Goal: Task Accomplishment & Management: Manage account settings

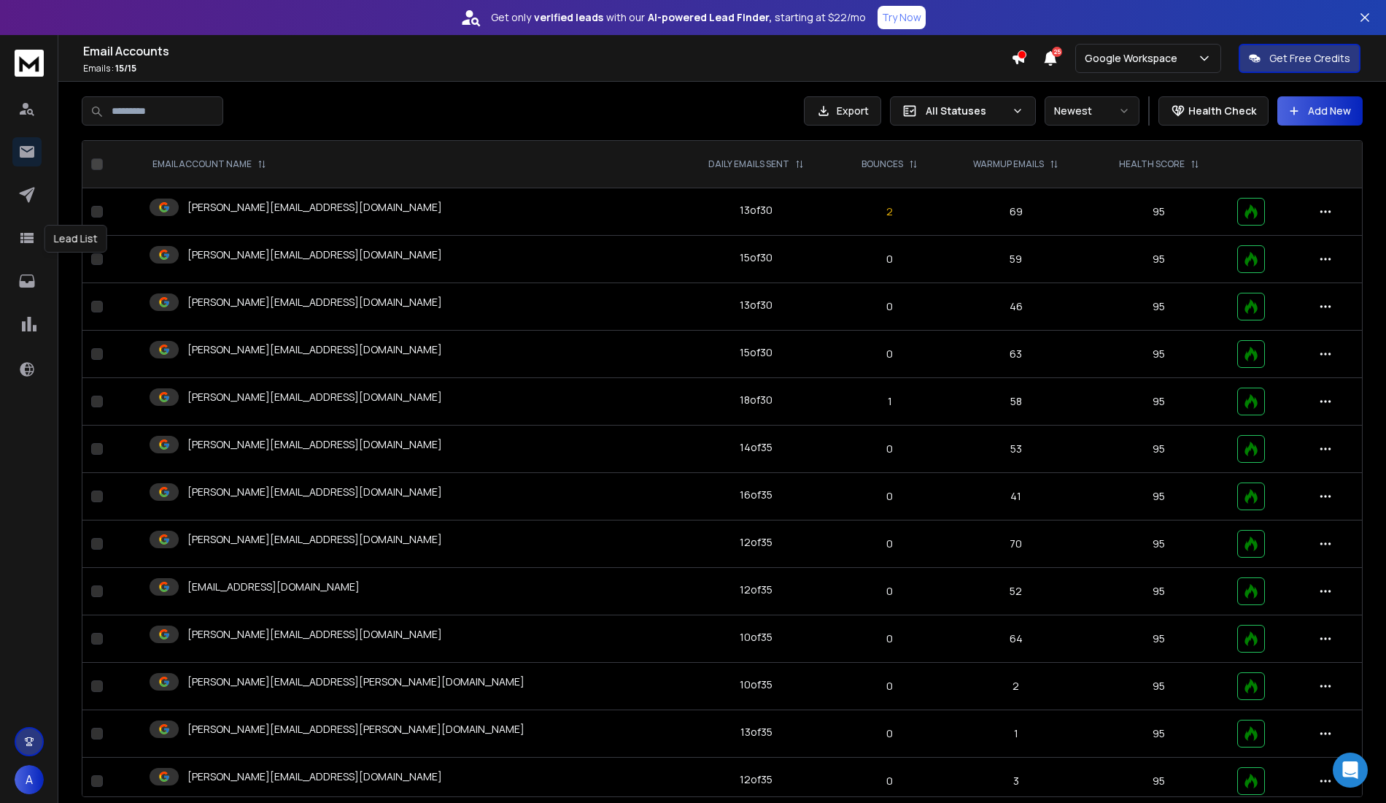
scroll to position [110, 0]
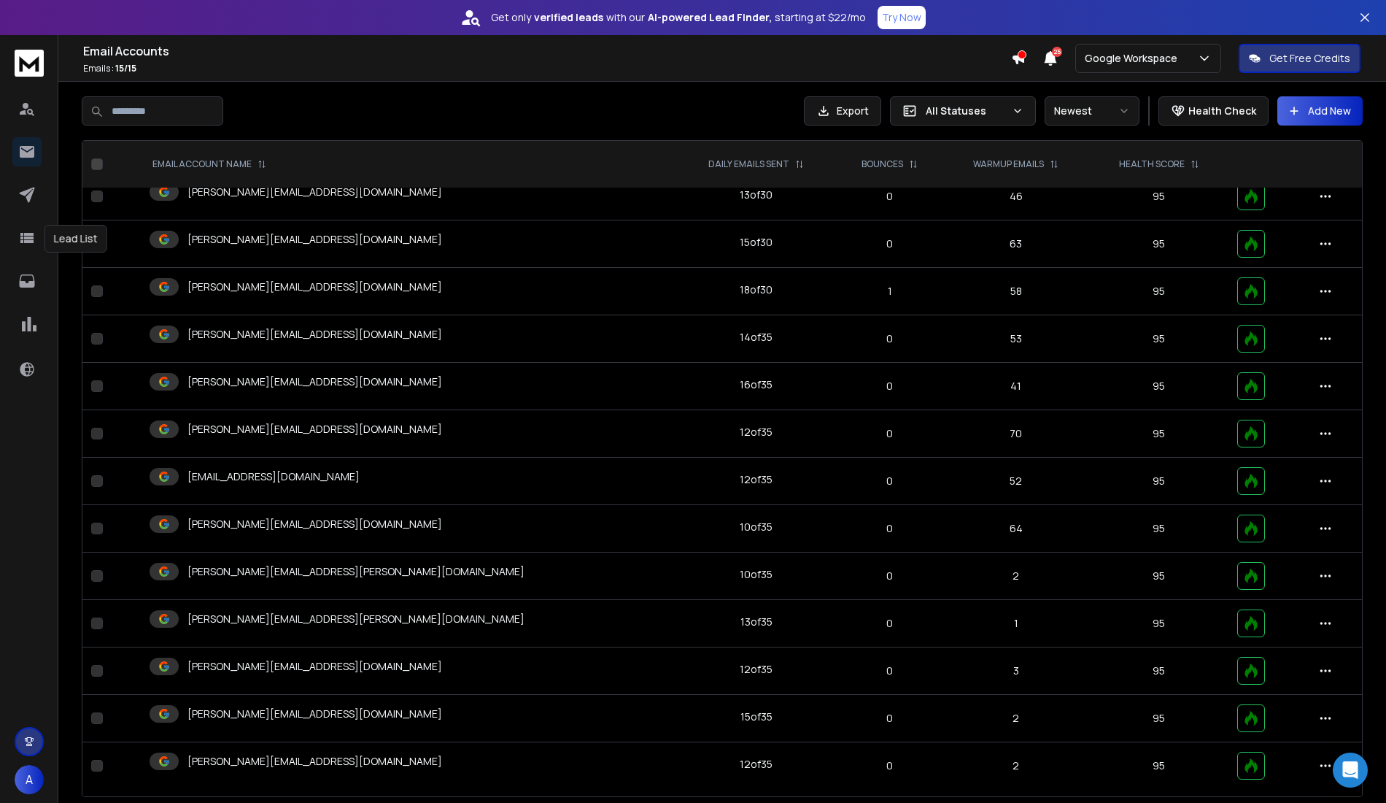
click at [38, 207] on link at bounding box center [26, 194] width 29 height 29
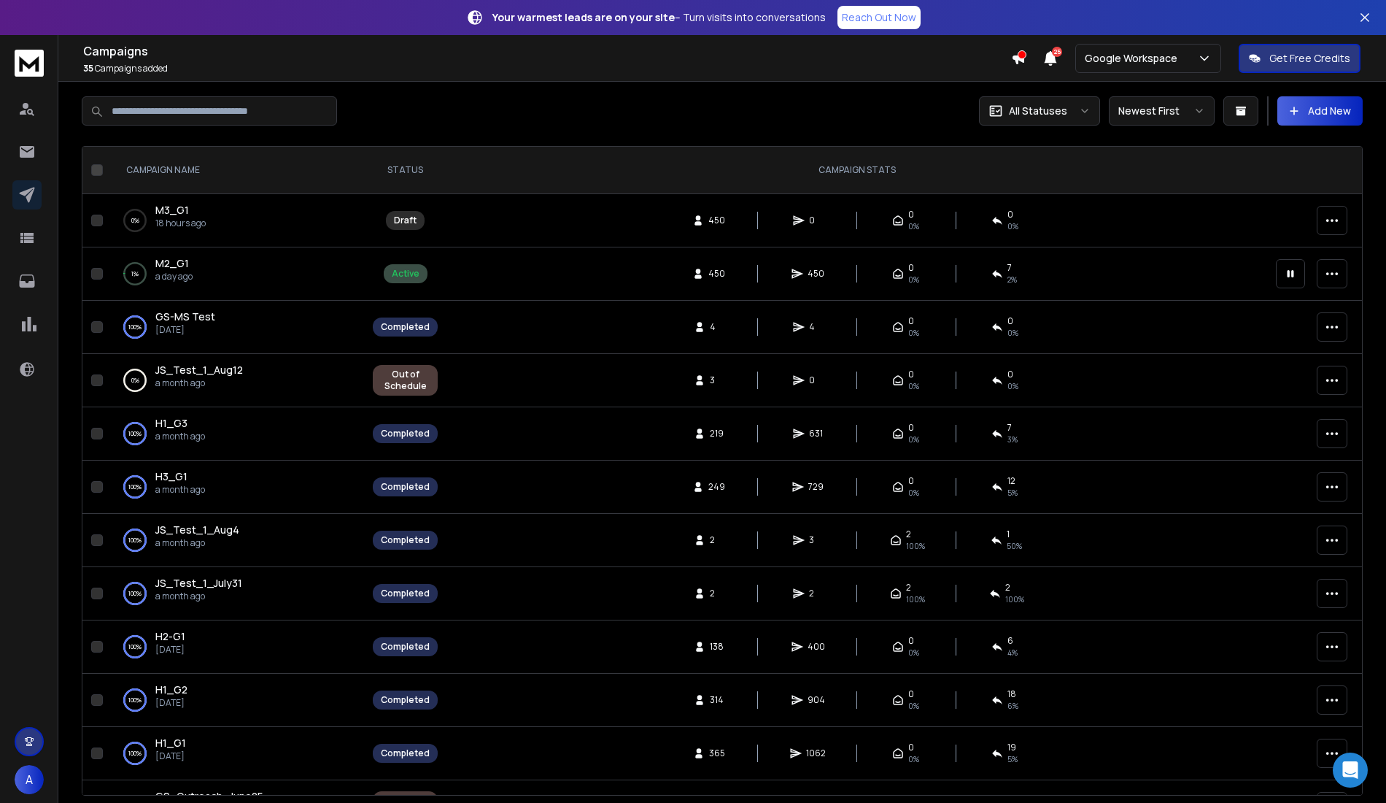
click at [182, 218] on p "18 hours ago" at bounding box center [180, 223] width 50 height 12
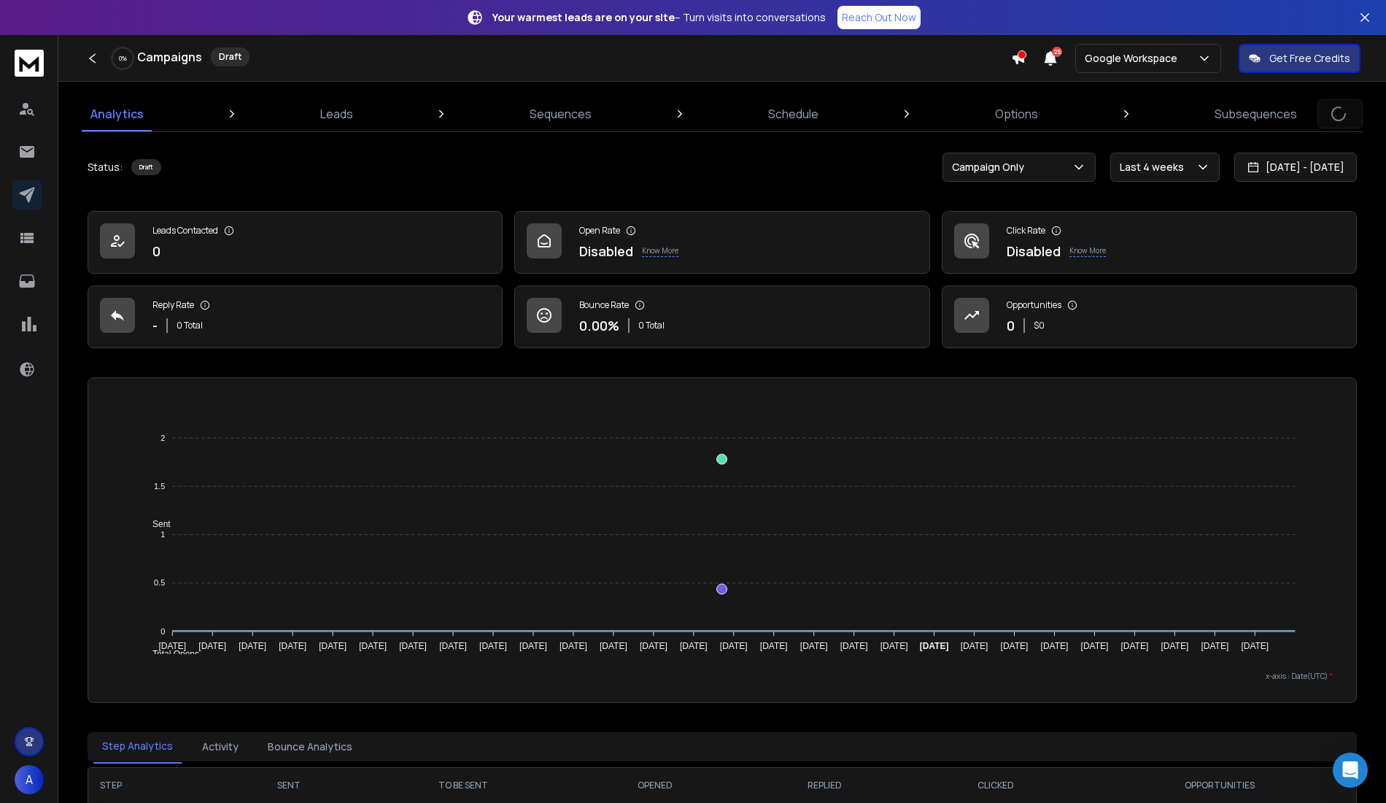
click at [351, 121] on p "Leads" at bounding box center [336, 114] width 33 height 18
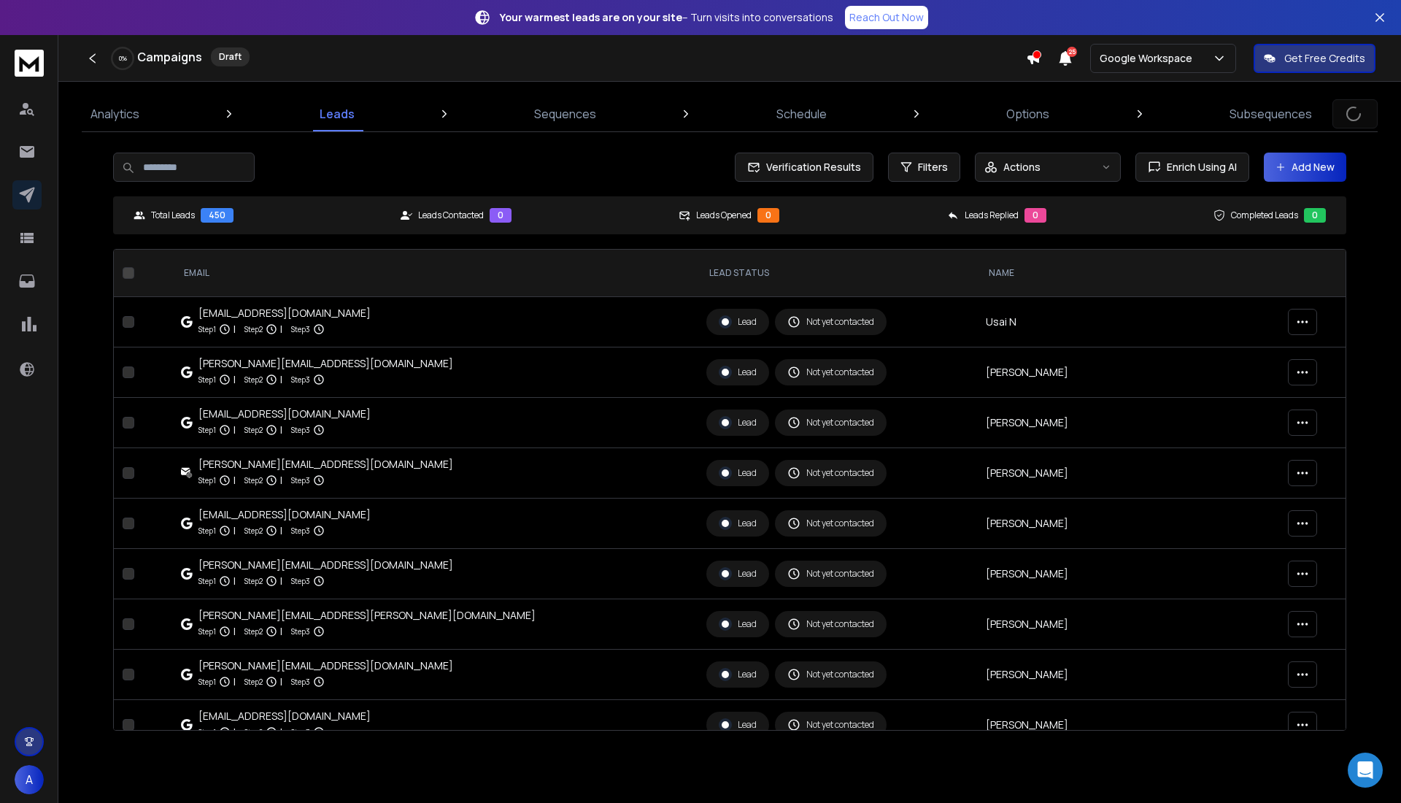
click at [556, 114] on p "Sequences" at bounding box center [565, 114] width 62 height 18
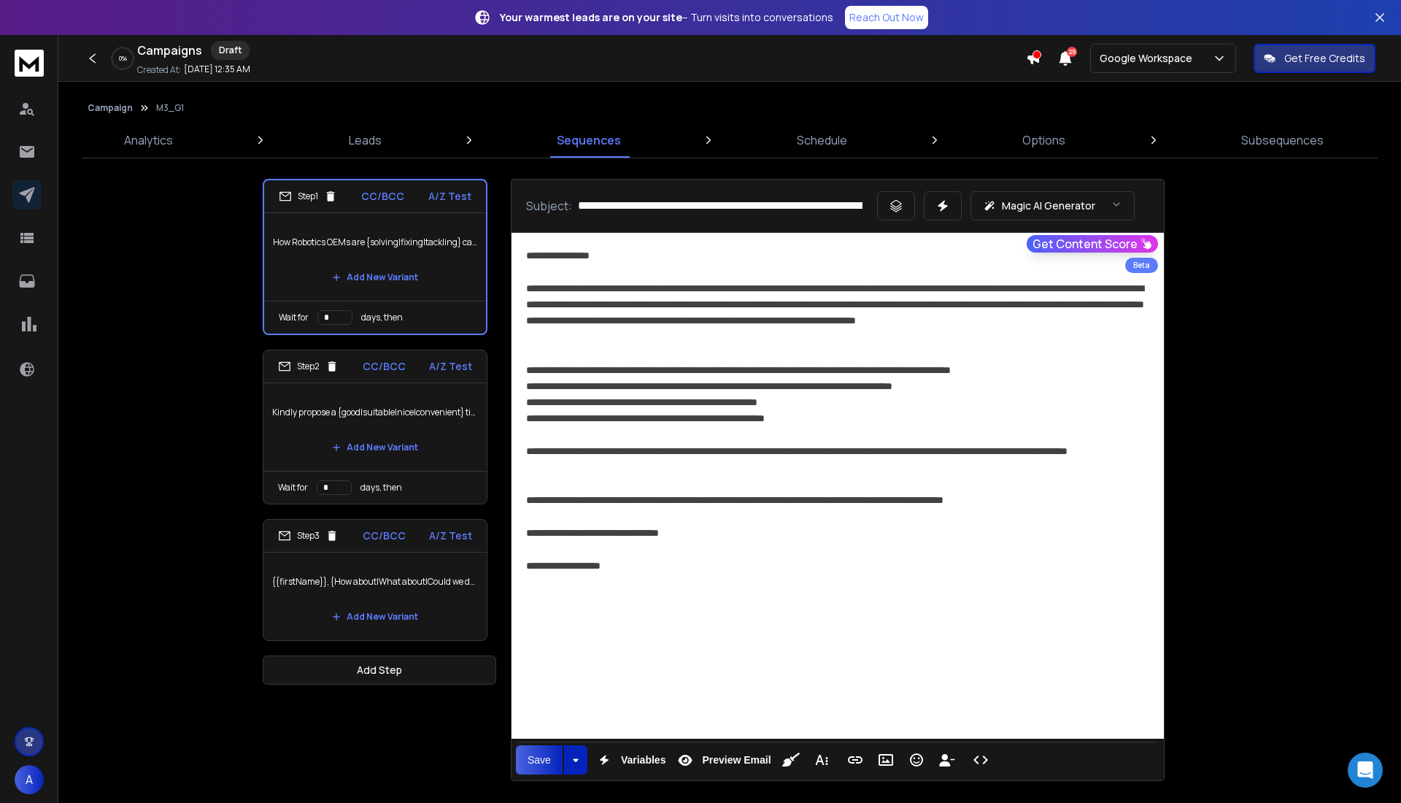
click at [829, 132] on p "Schedule" at bounding box center [822, 140] width 50 height 18
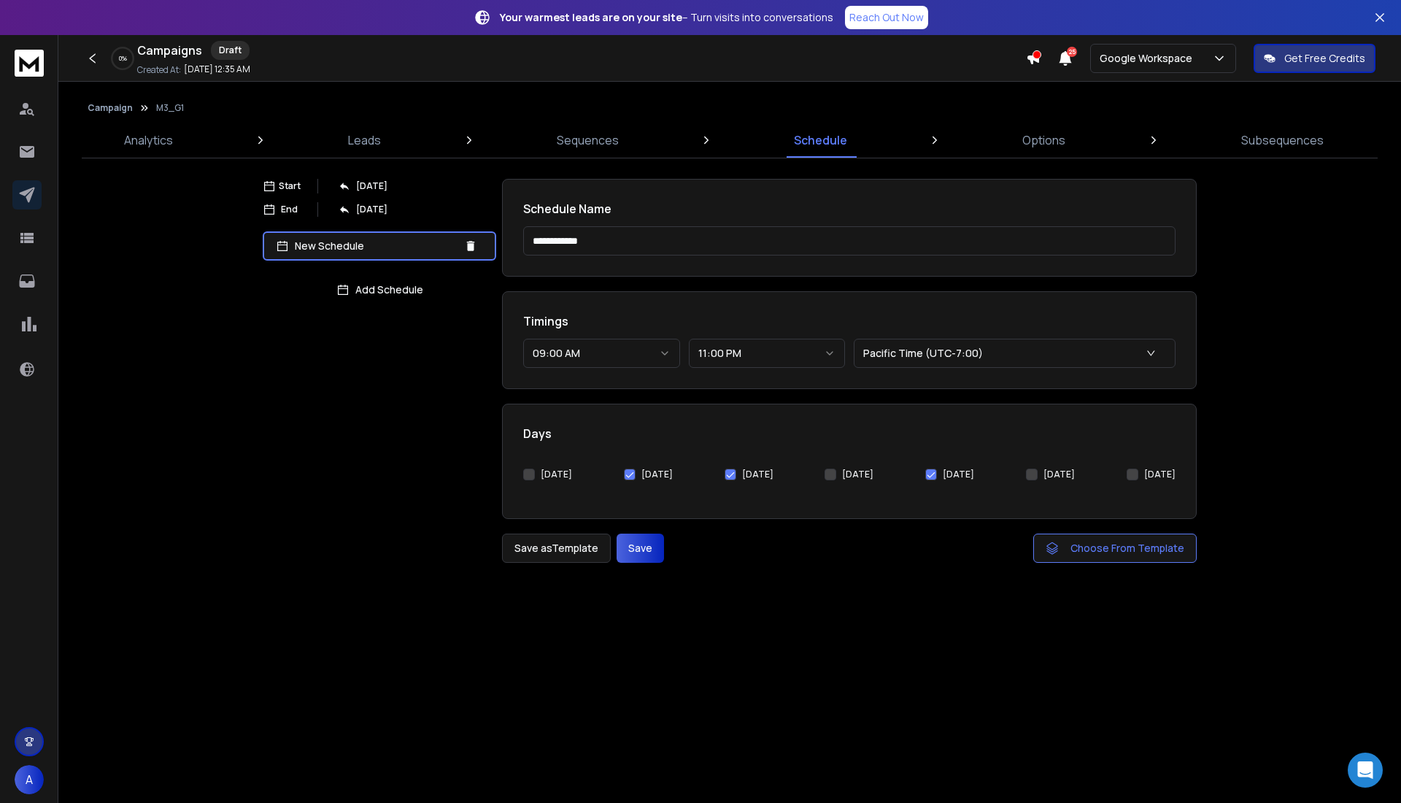
click at [667, 352] on icon "button" at bounding box center [665, 353] width 6 height 3
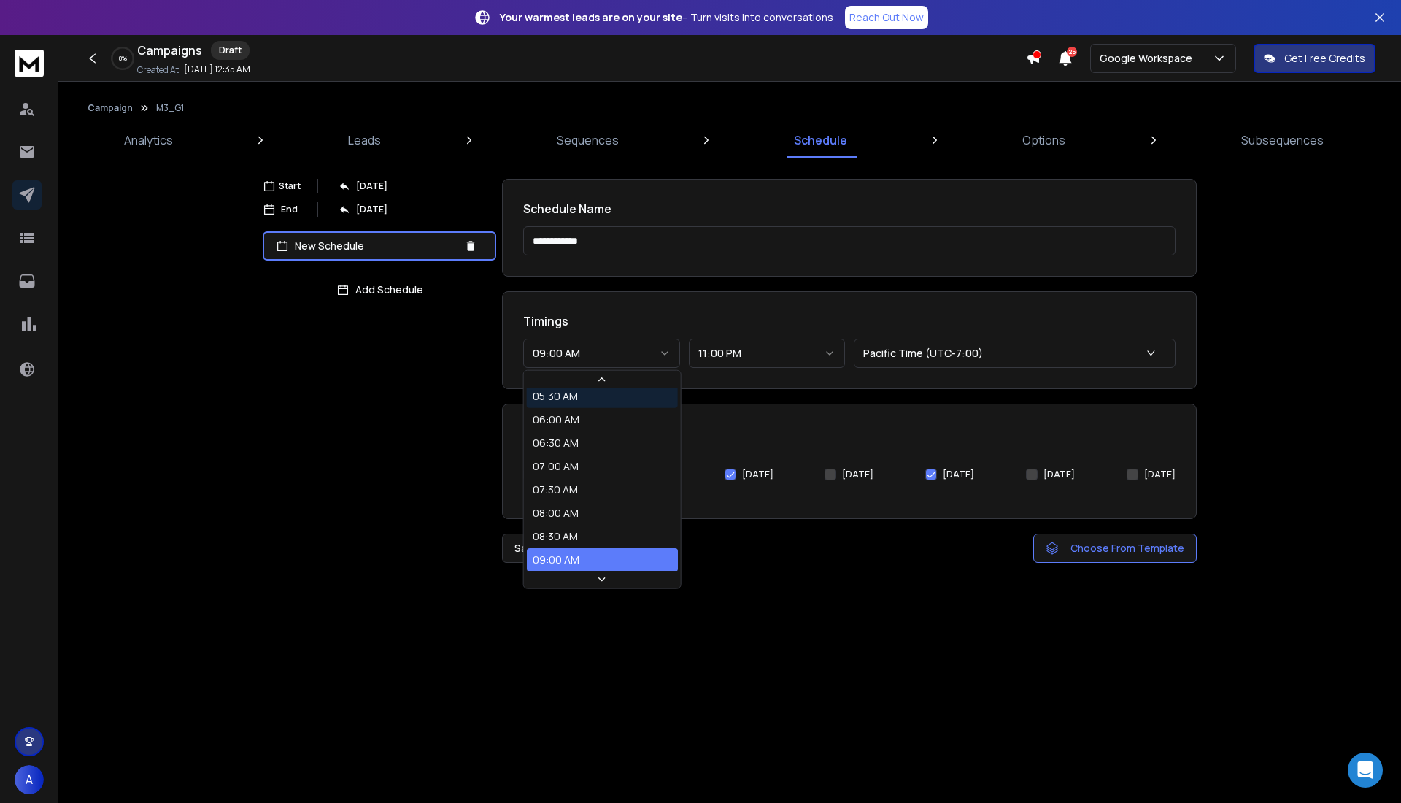
scroll to position [166, 0]
select select "********"
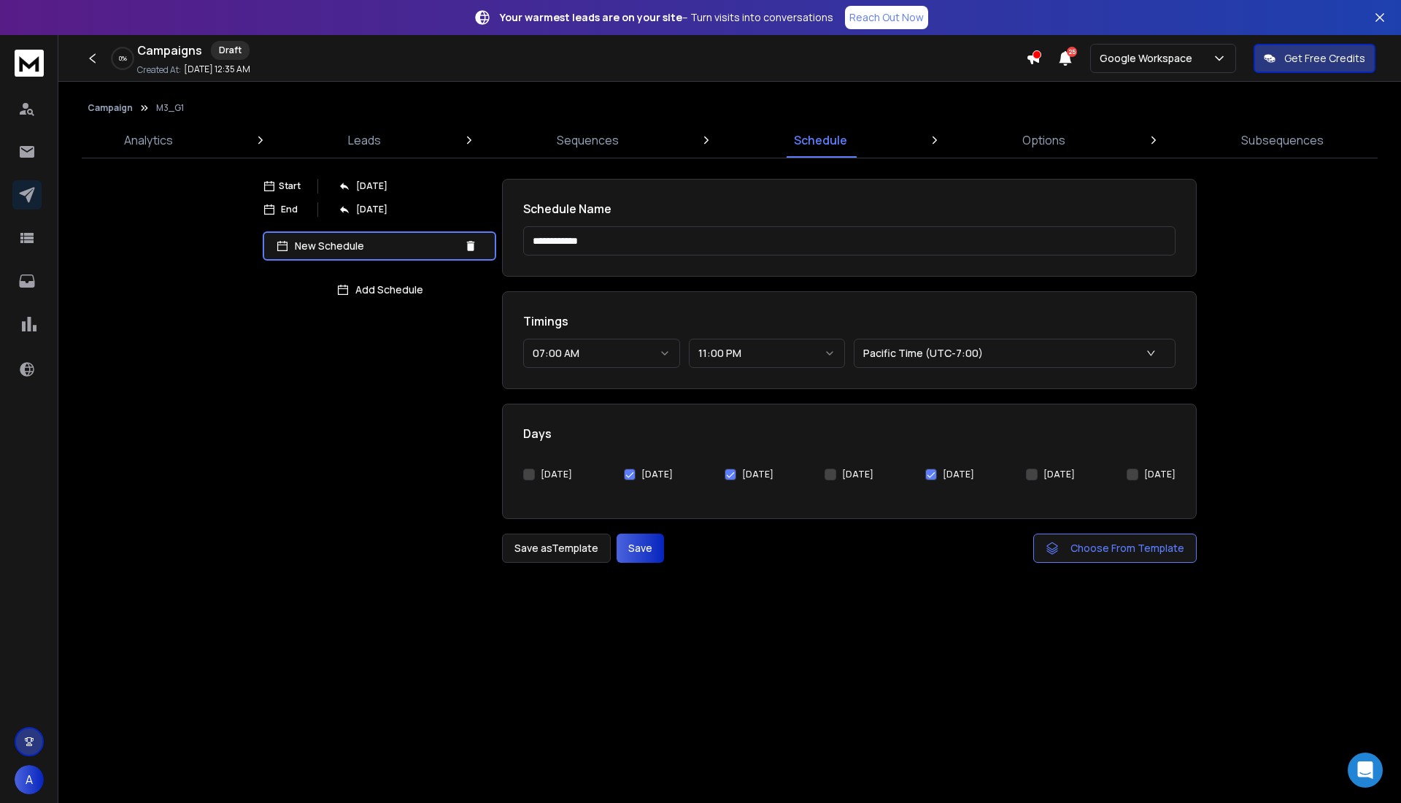
click at [754, 349] on button "11:00 PM" at bounding box center [767, 353] width 157 height 29
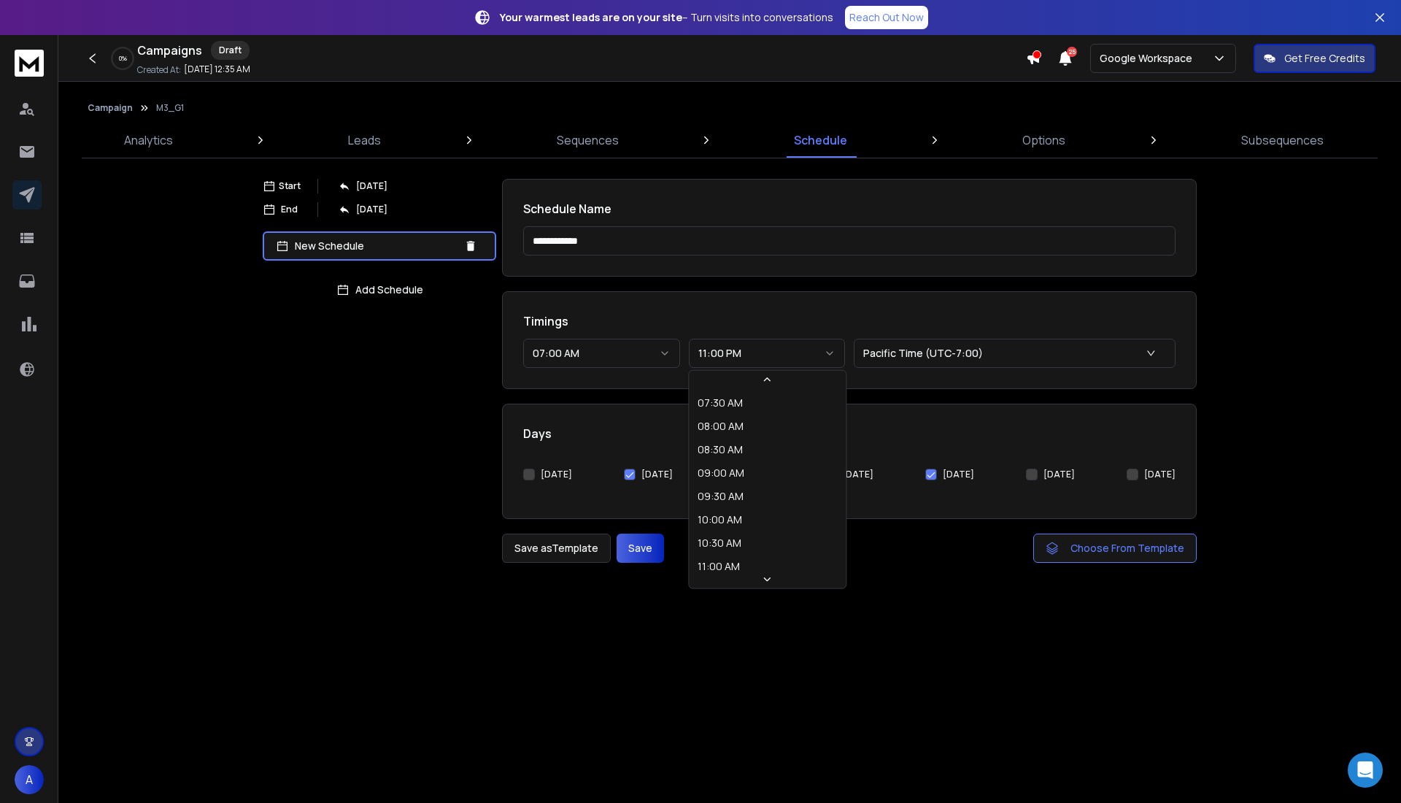
scroll to position [567, 0]
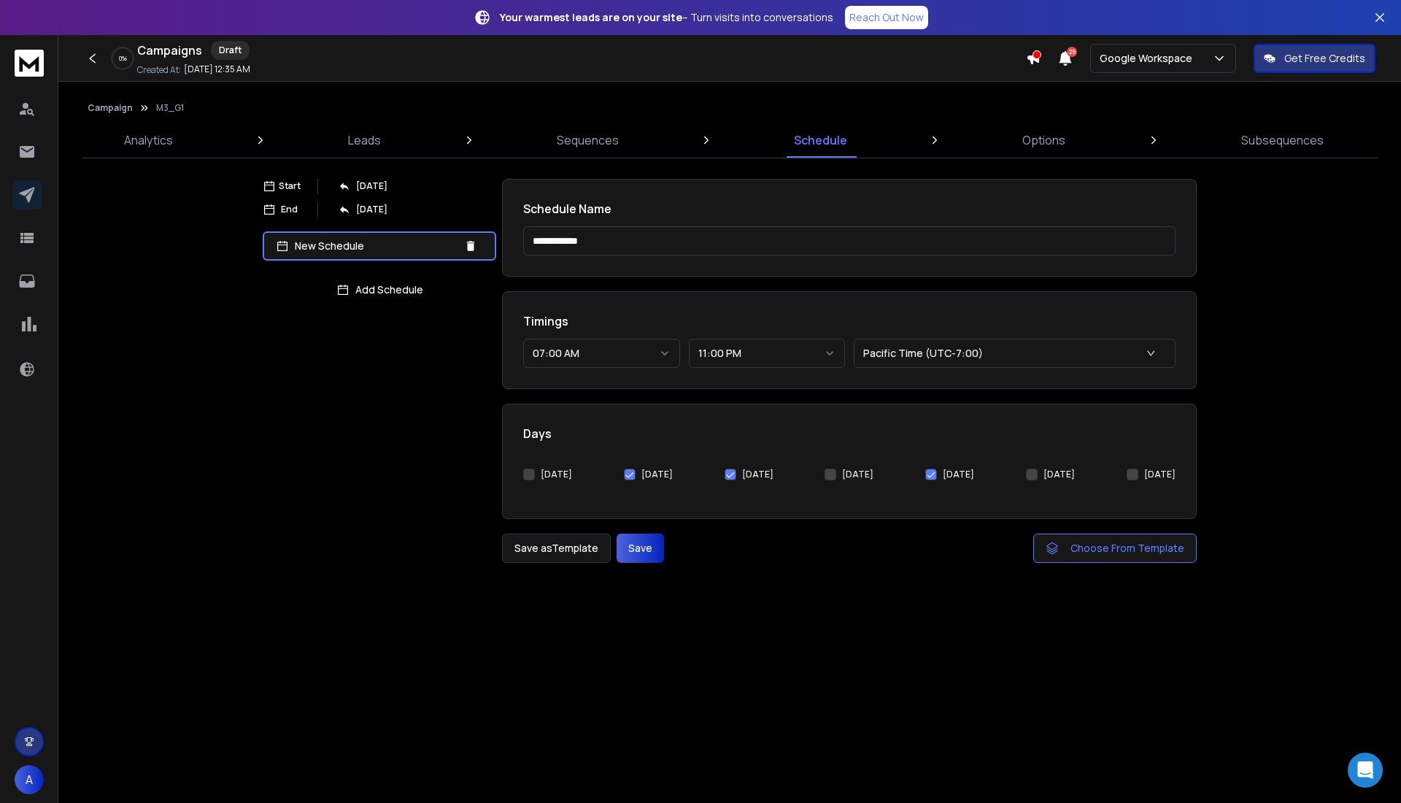
click at [644, 546] on button "Save" at bounding box center [640, 547] width 47 height 29
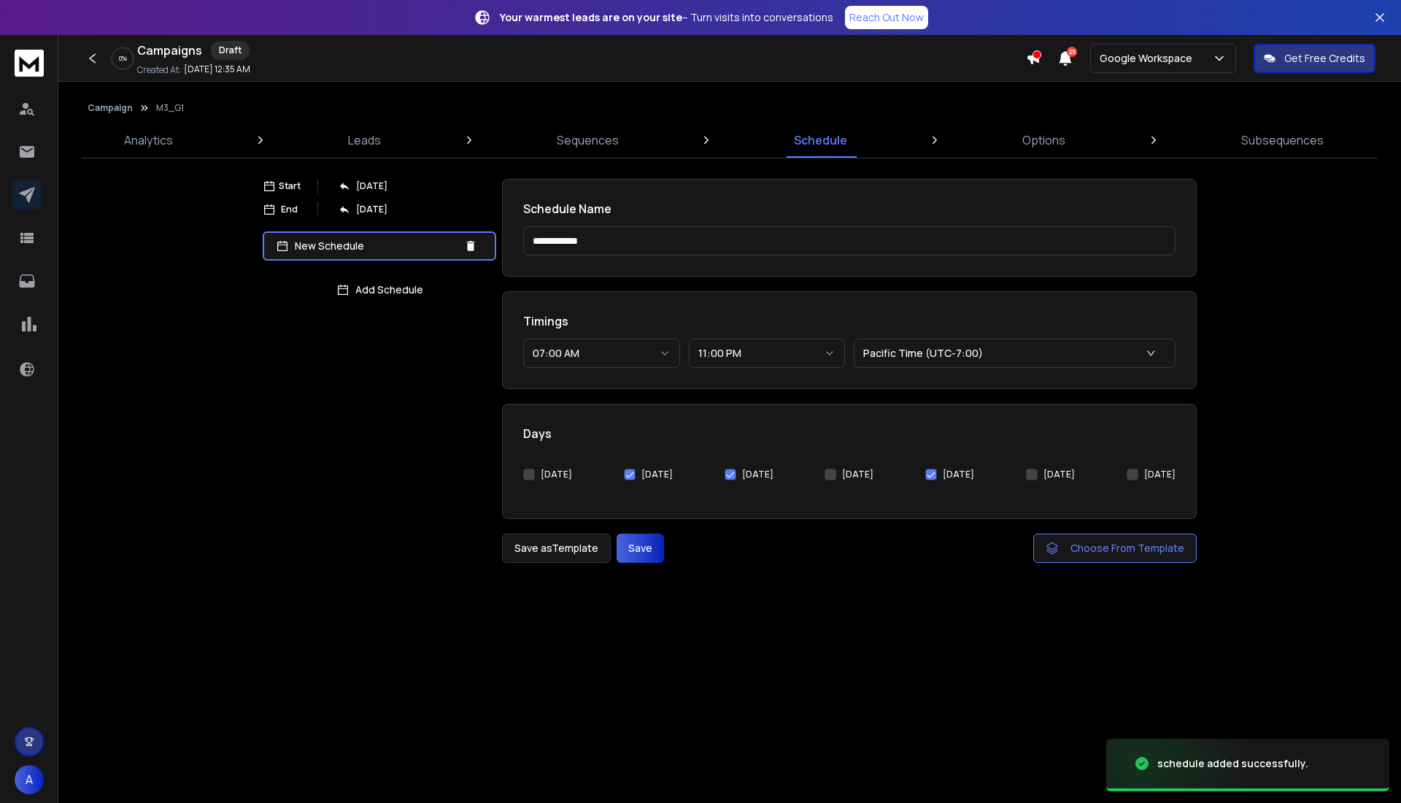
click at [1051, 131] on p "Options" at bounding box center [1043, 140] width 43 height 18
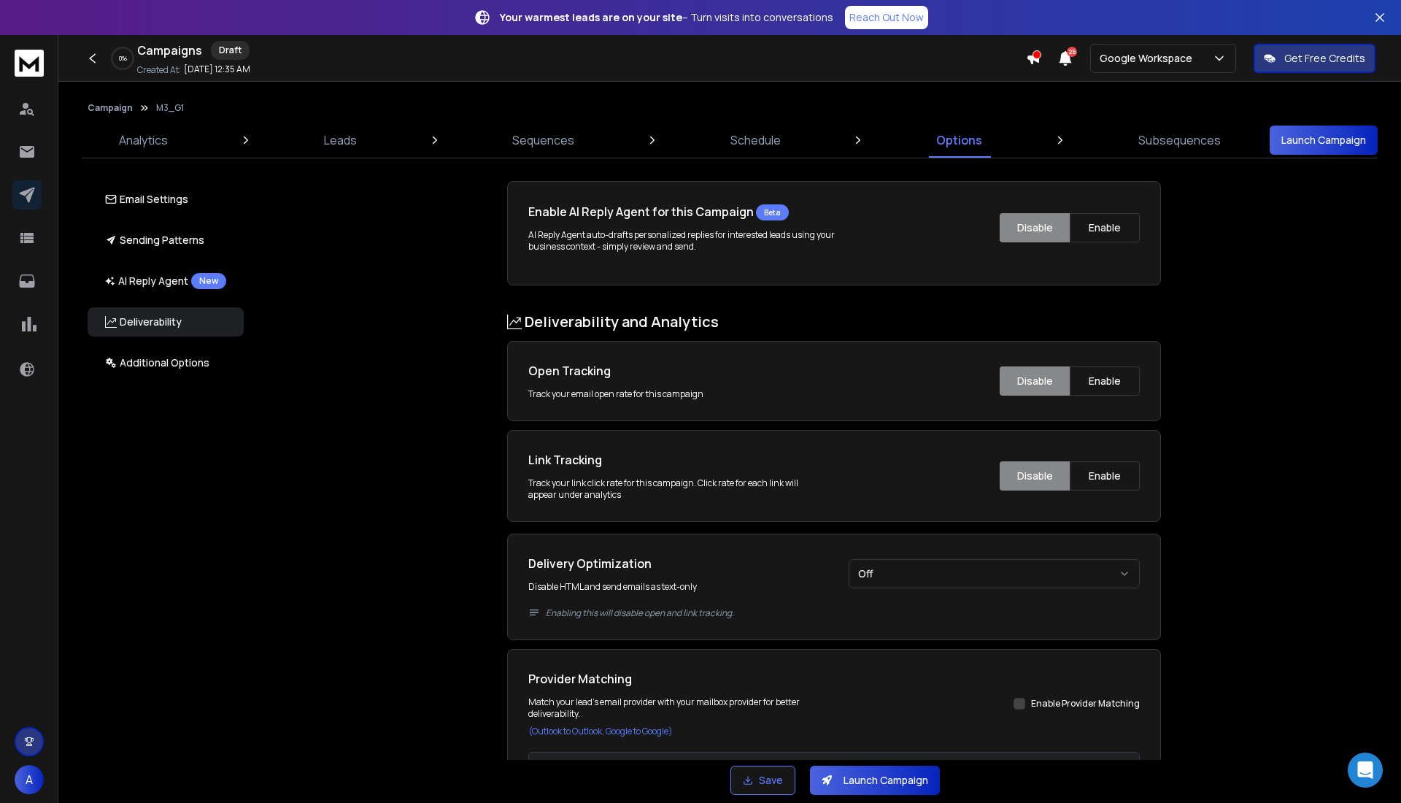
scroll to position [1361, 0]
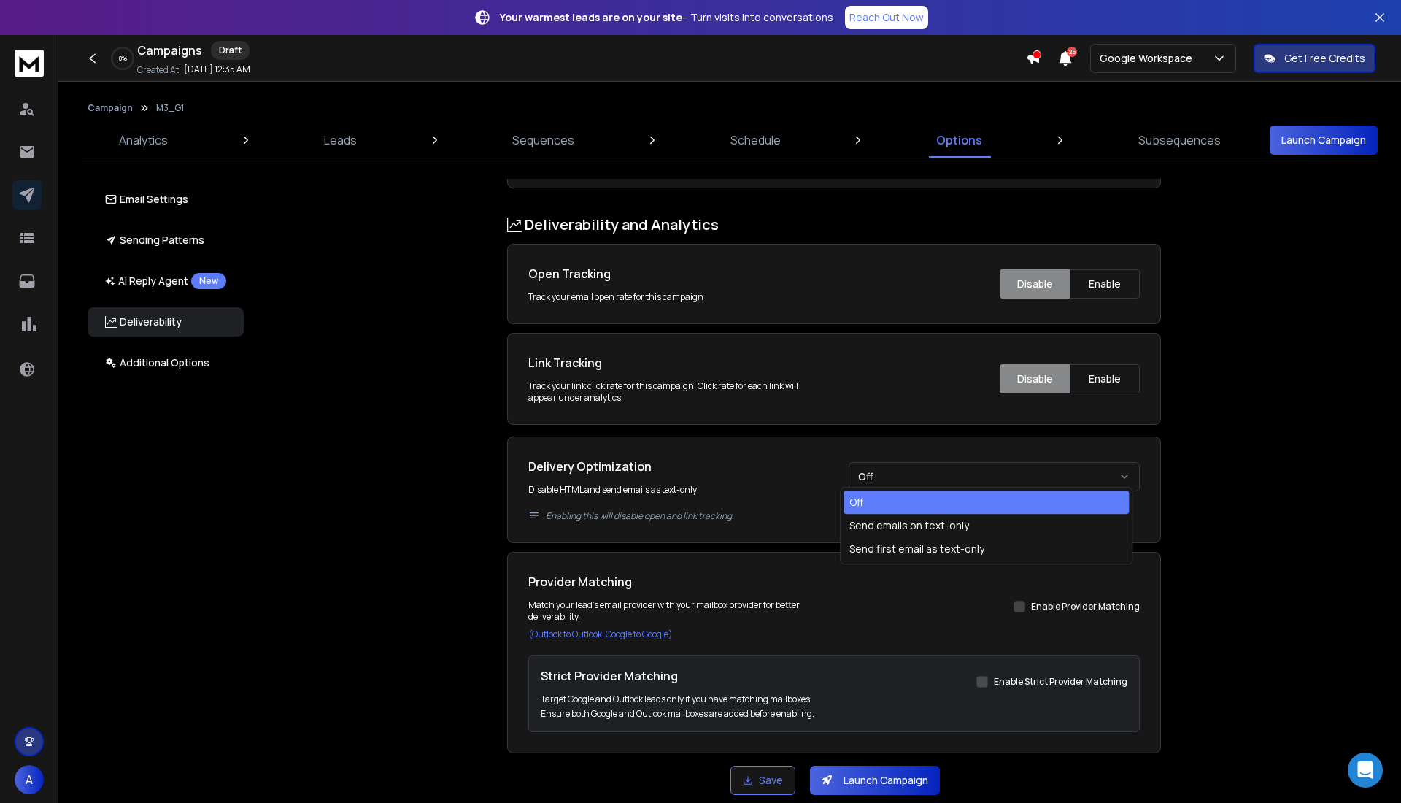
click at [925, 462] on button "Off" at bounding box center [994, 476] width 291 height 29
select select "*"
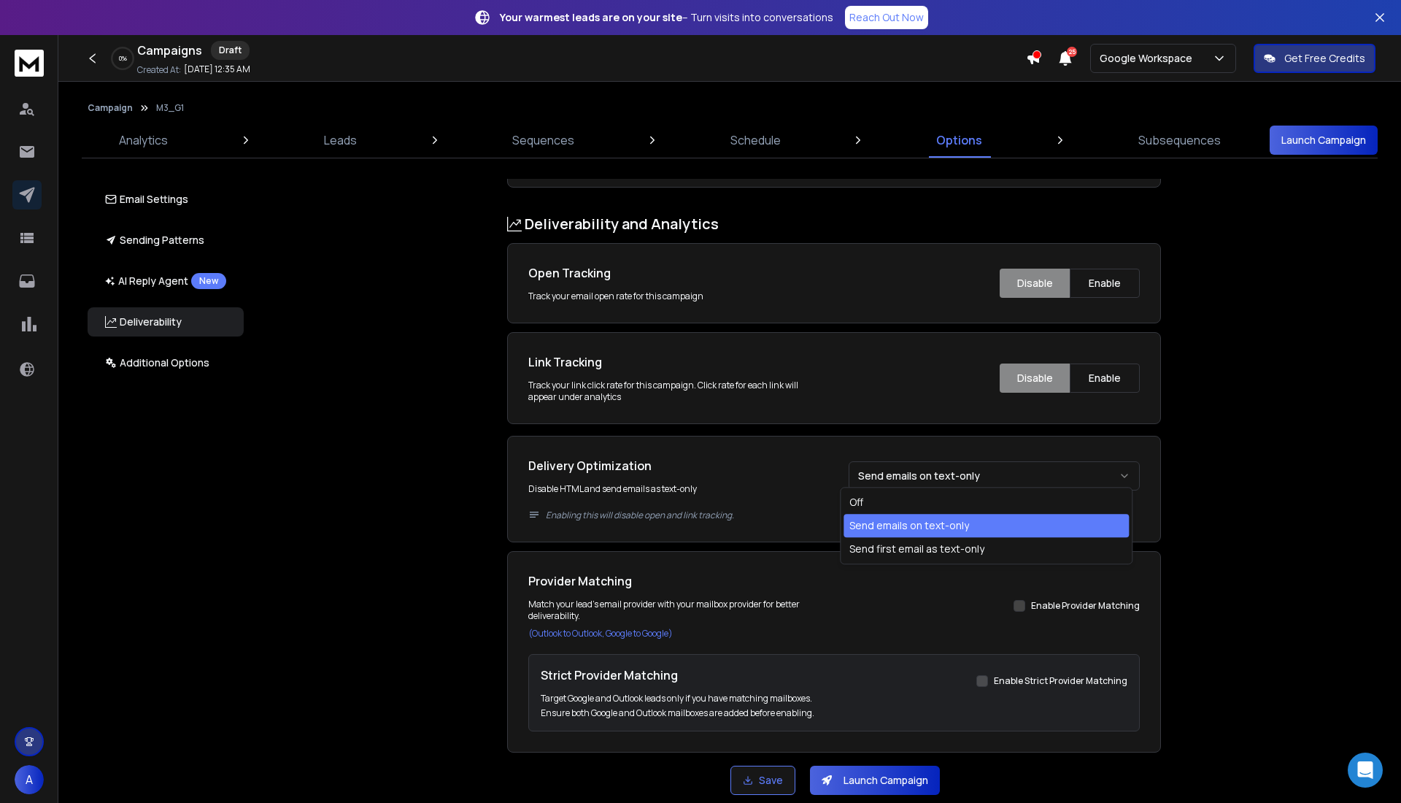
click at [997, 477] on button "Send emails on text-only" at bounding box center [994, 475] width 291 height 29
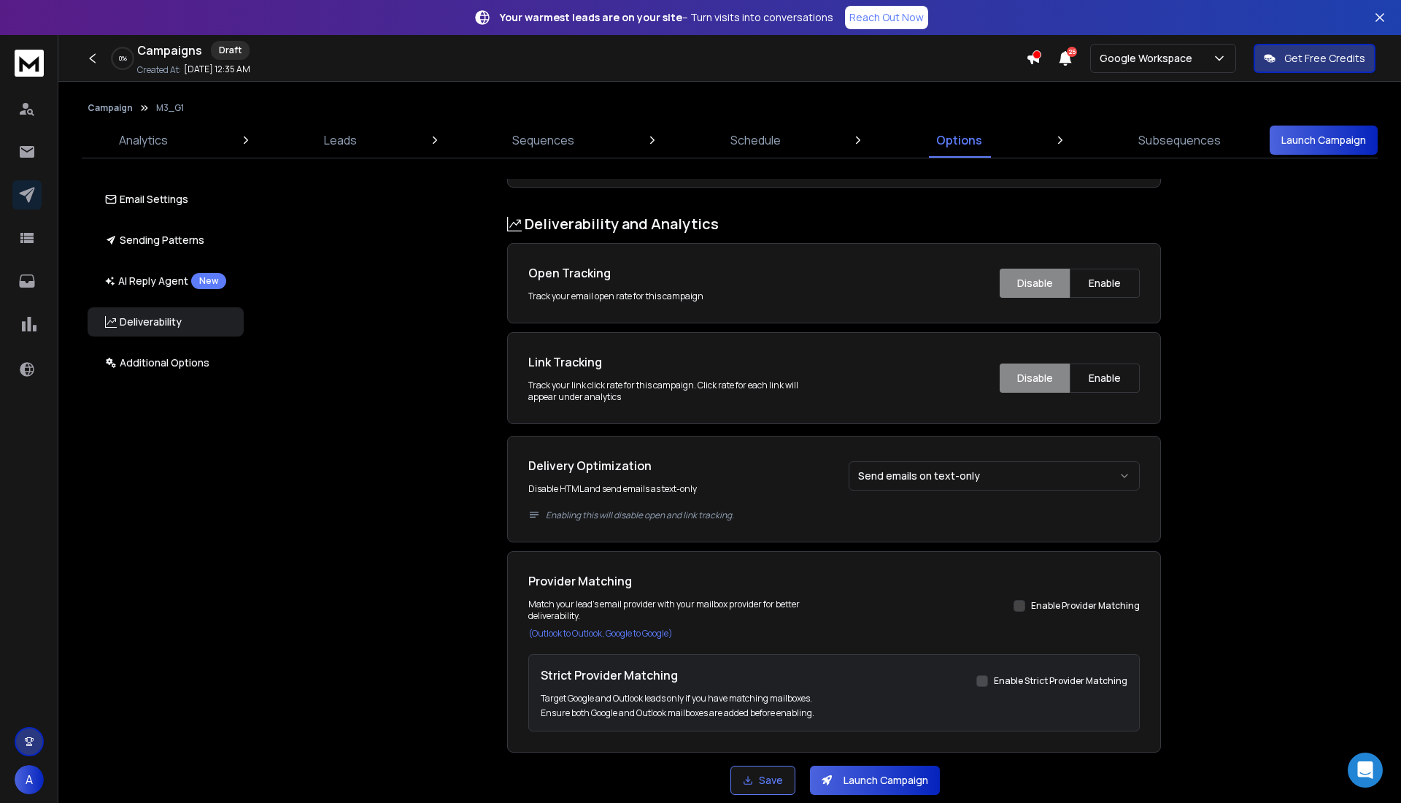
click at [1232, 533] on div "Email Accounts Accounts to Use Select one or more accounts to send emails from …" at bounding box center [842, 469] width 1151 height 581
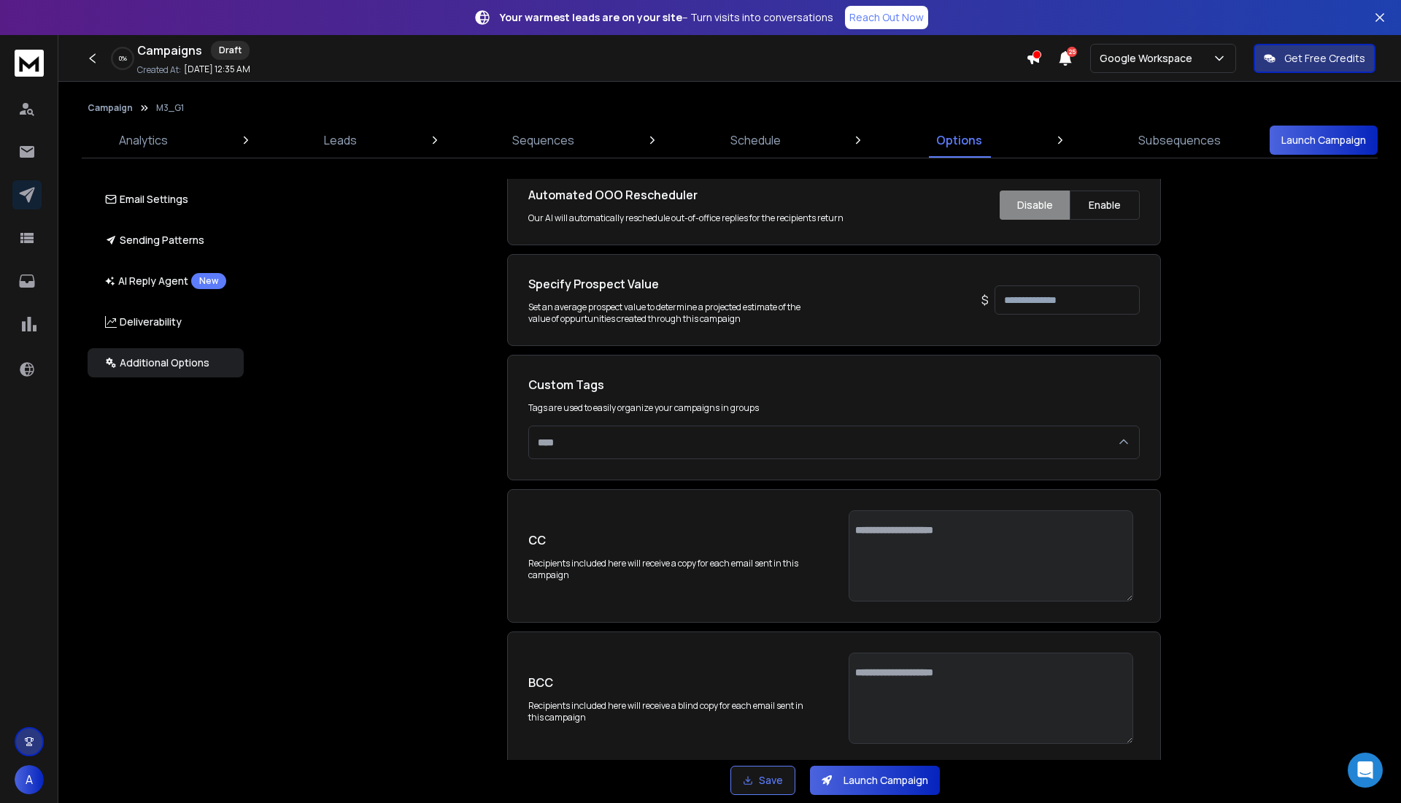
scroll to position [2676, 0]
click at [762, 791] on button "Save" at bounding box center [762, 779] width 65 height 29
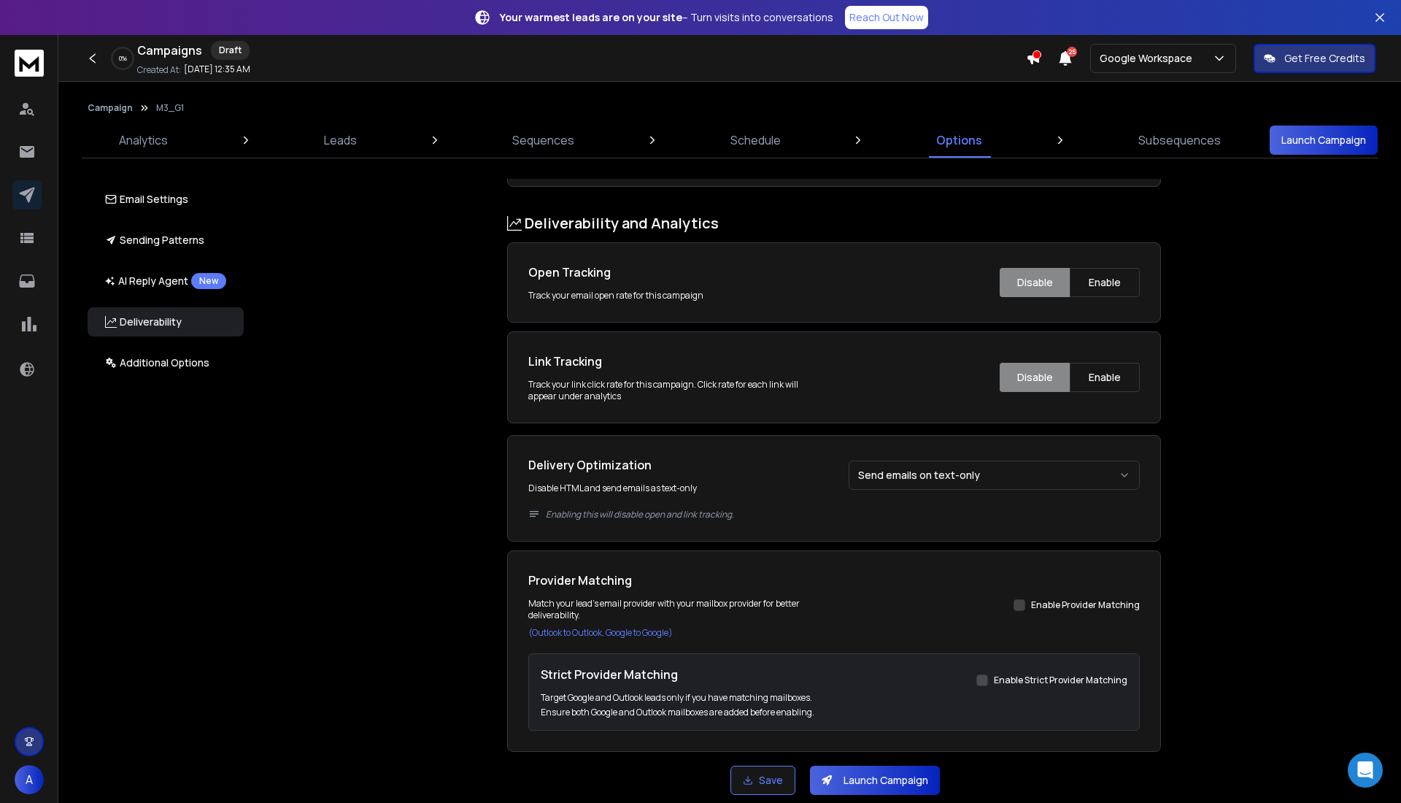
scroll to position [1607, 0]
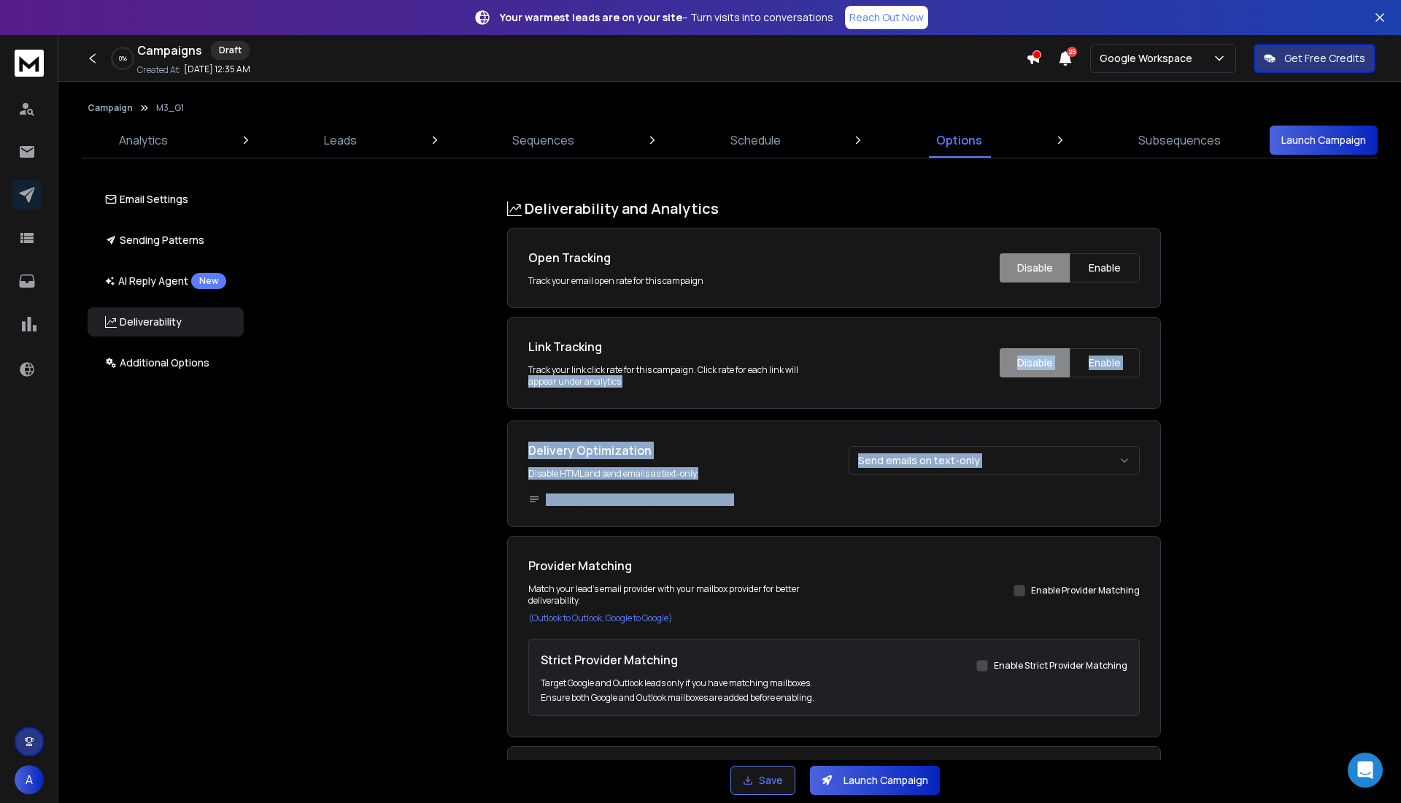
drag, startPoint x: 419, startPoint y: 397, endPoint x: 981, endPoint y: 502, distance: 571.5
click at [981, 502] on div "Email Accounts Accounts to Use Select one or more accounts to send emails from …" at bounding box center [842, 469] width 1151 height 581
click at [760, 786] on button "Save" at bounding box center [762, 779] width 65 height 29
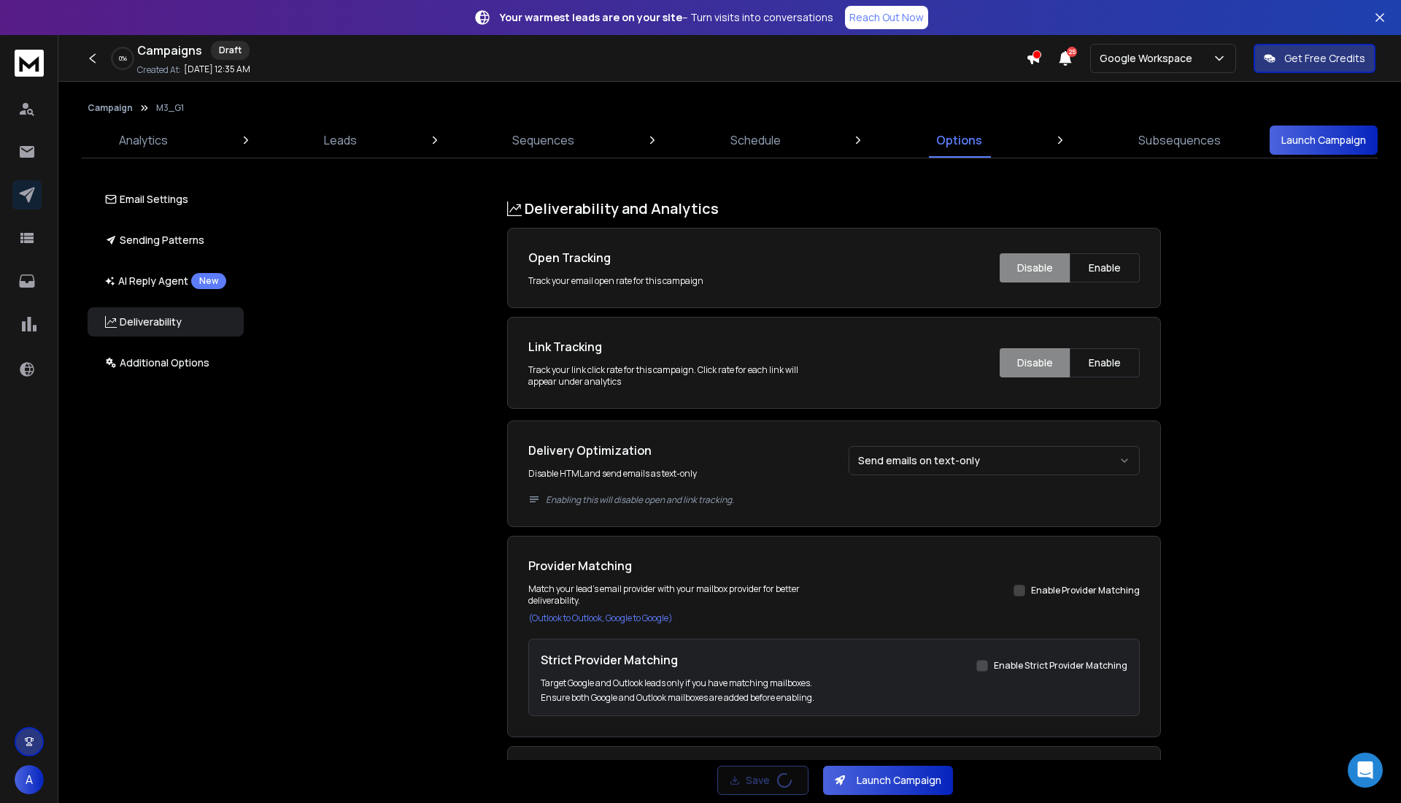
click at [1211, 610] on div "Email Accounts Accounts to Use Select one or more accounts to send emails from …" at bounding box center [842, 469] width 1151 height 581
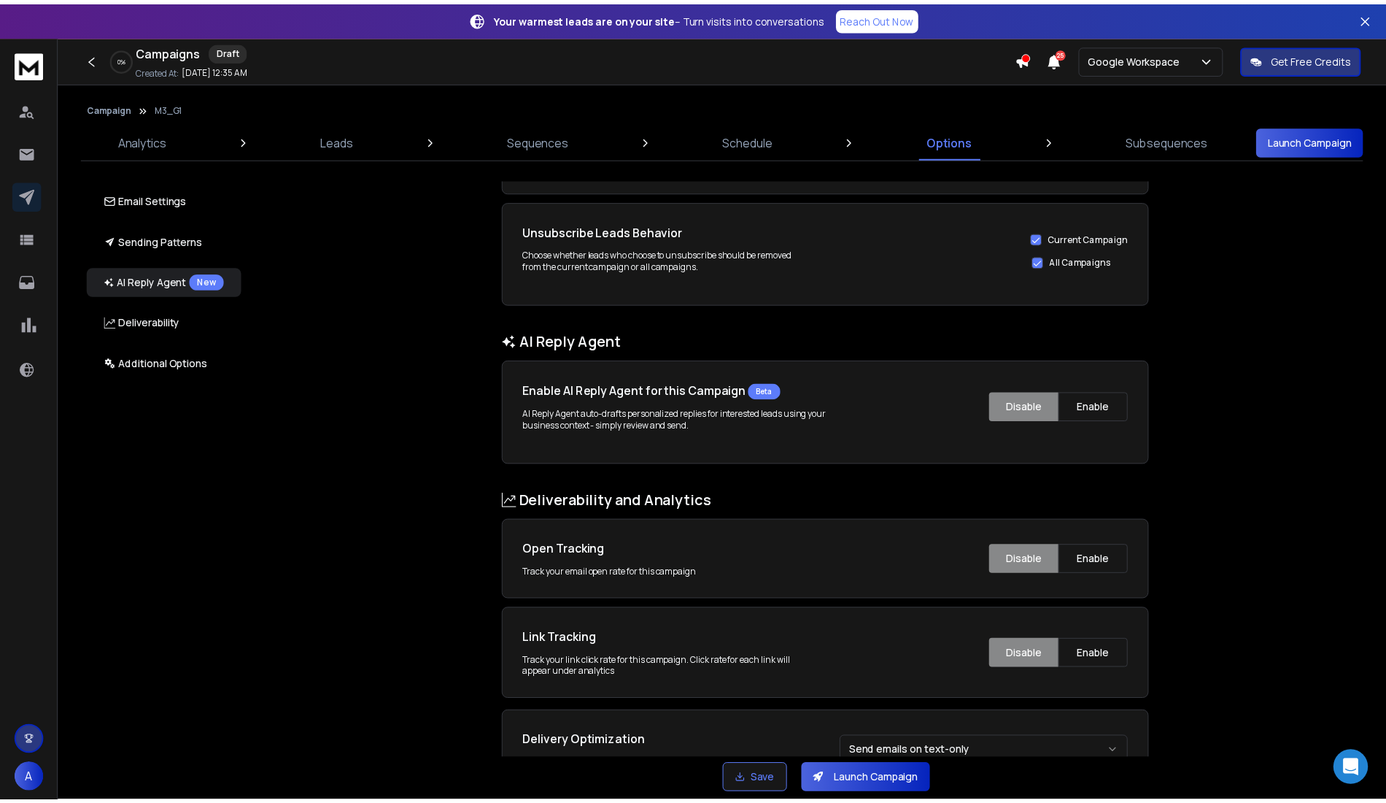
scroll to position [925, 0]
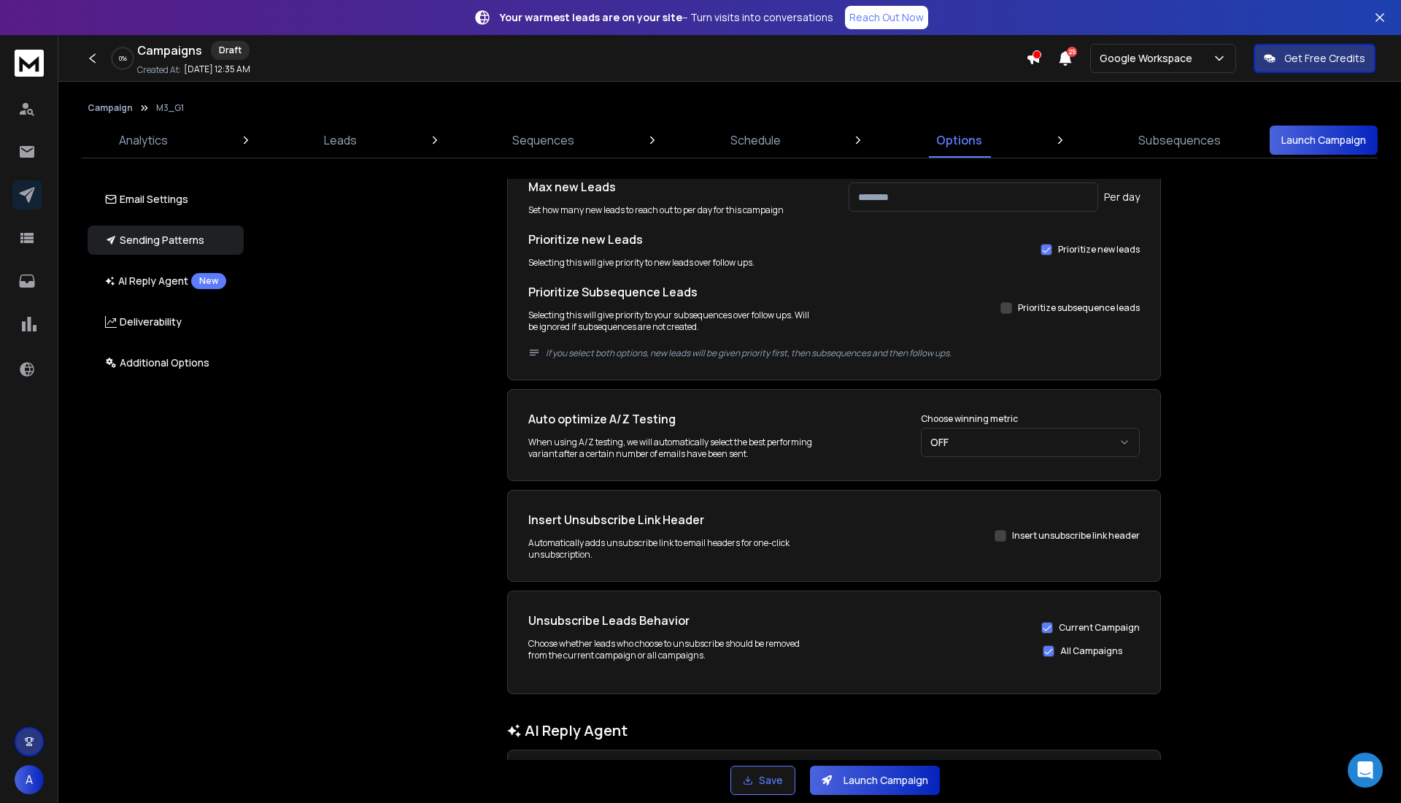
click at [566, 144] on p "Sequences" at bounding box center [543, 140] width 62 height 18
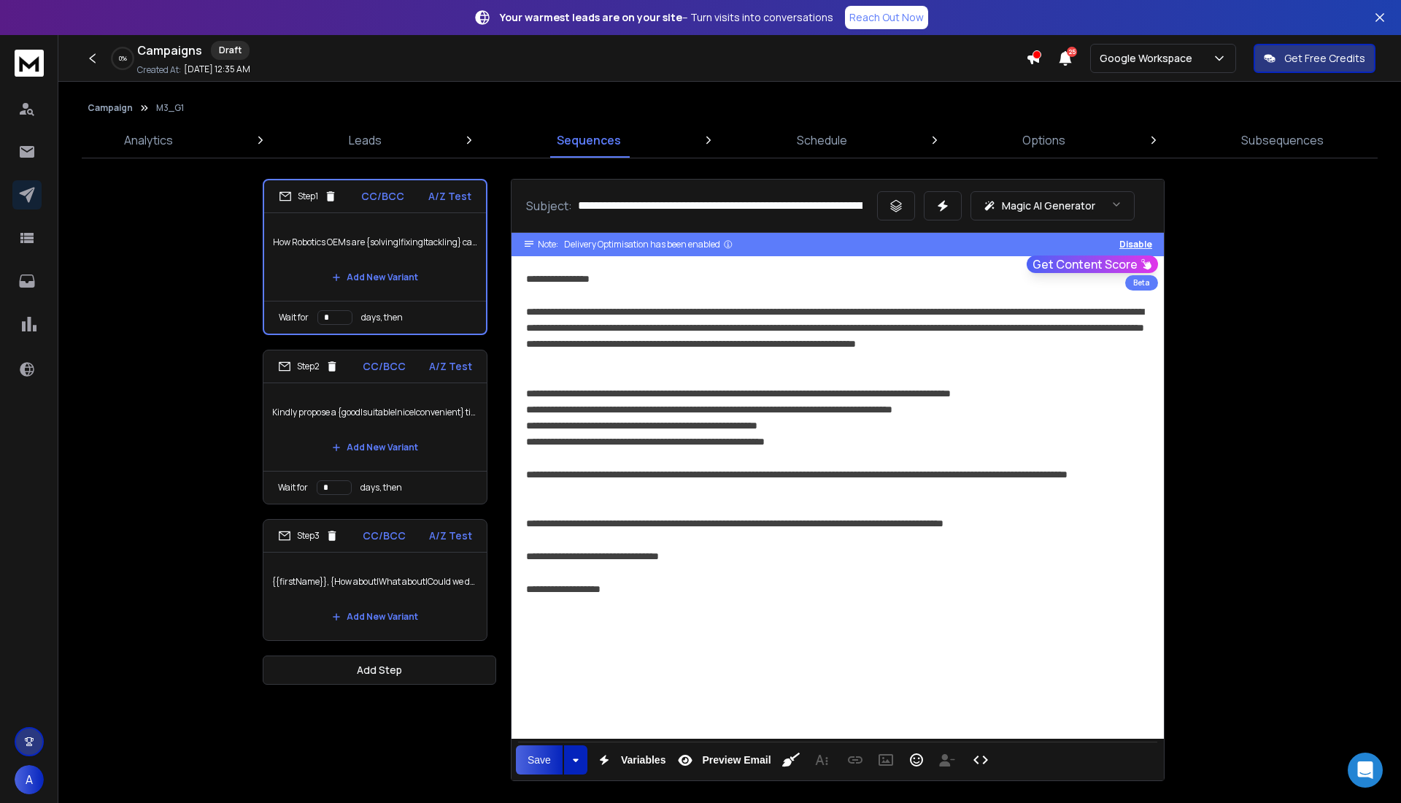
click at [452, 436] on div "Add New Variant" at bounding box center [375, 447] width 206 height 29
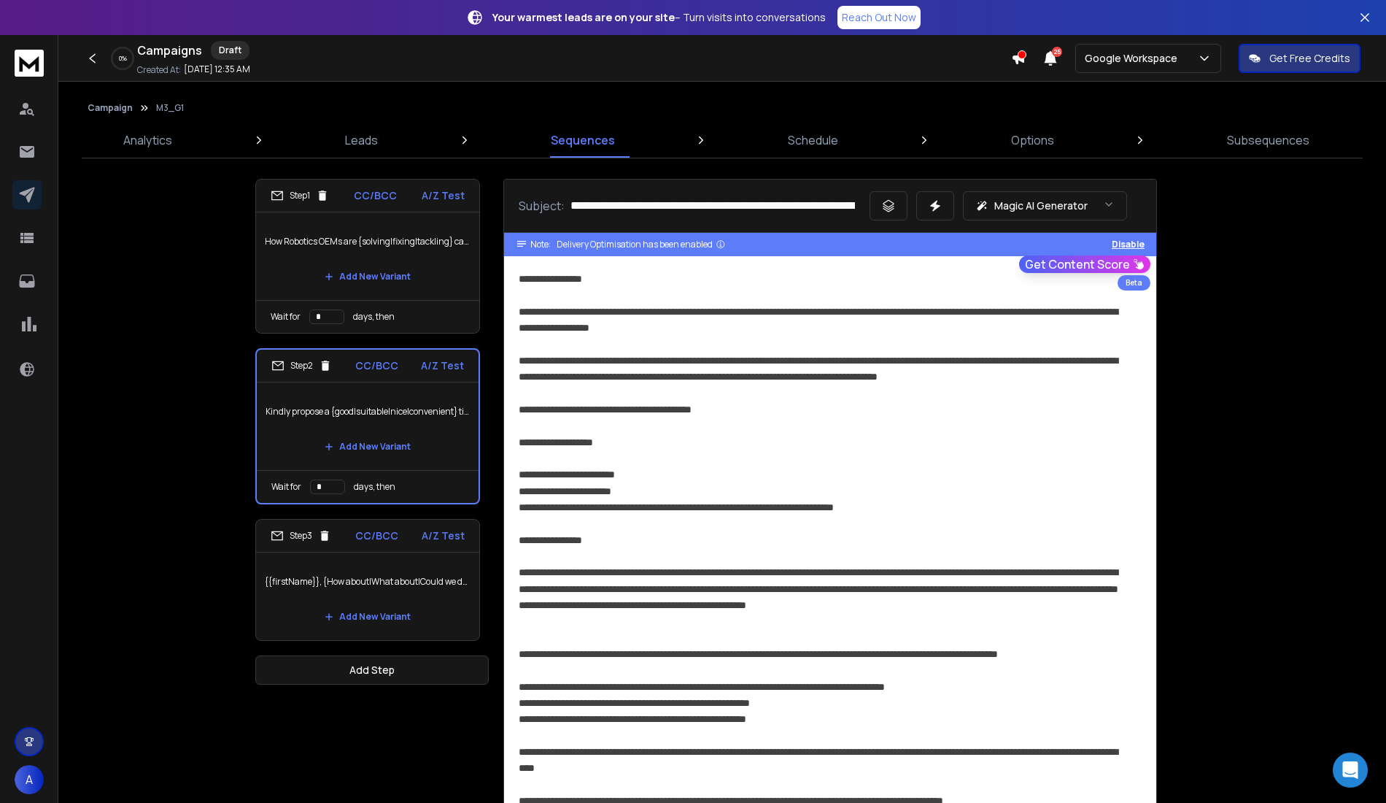
click at [625, 439] on div "**********" at bounding box center [823, 442] width 609 height 16
click at [457, 592] on p "{{firstName}}, {How about|What about|Could we do} a {quick|short|brief} discuss…" at bounding box center [368, 581] width 206 height 41
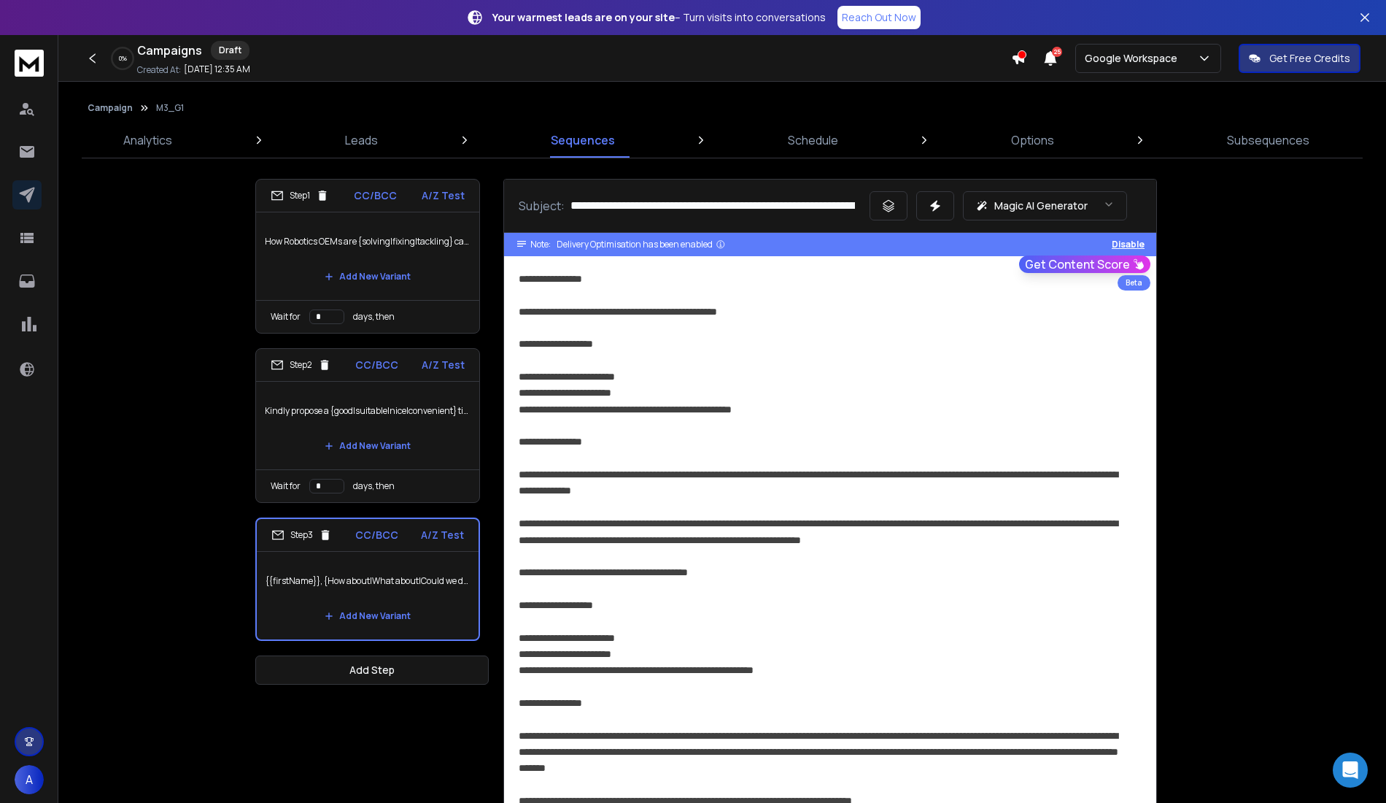
click at [344, 421] on p "Kindly propose a {good|suitable|nice|convenient} time for a {quick|brief|short}…" at bounding box center [368, 410] width 206 height 41
type input "**********"
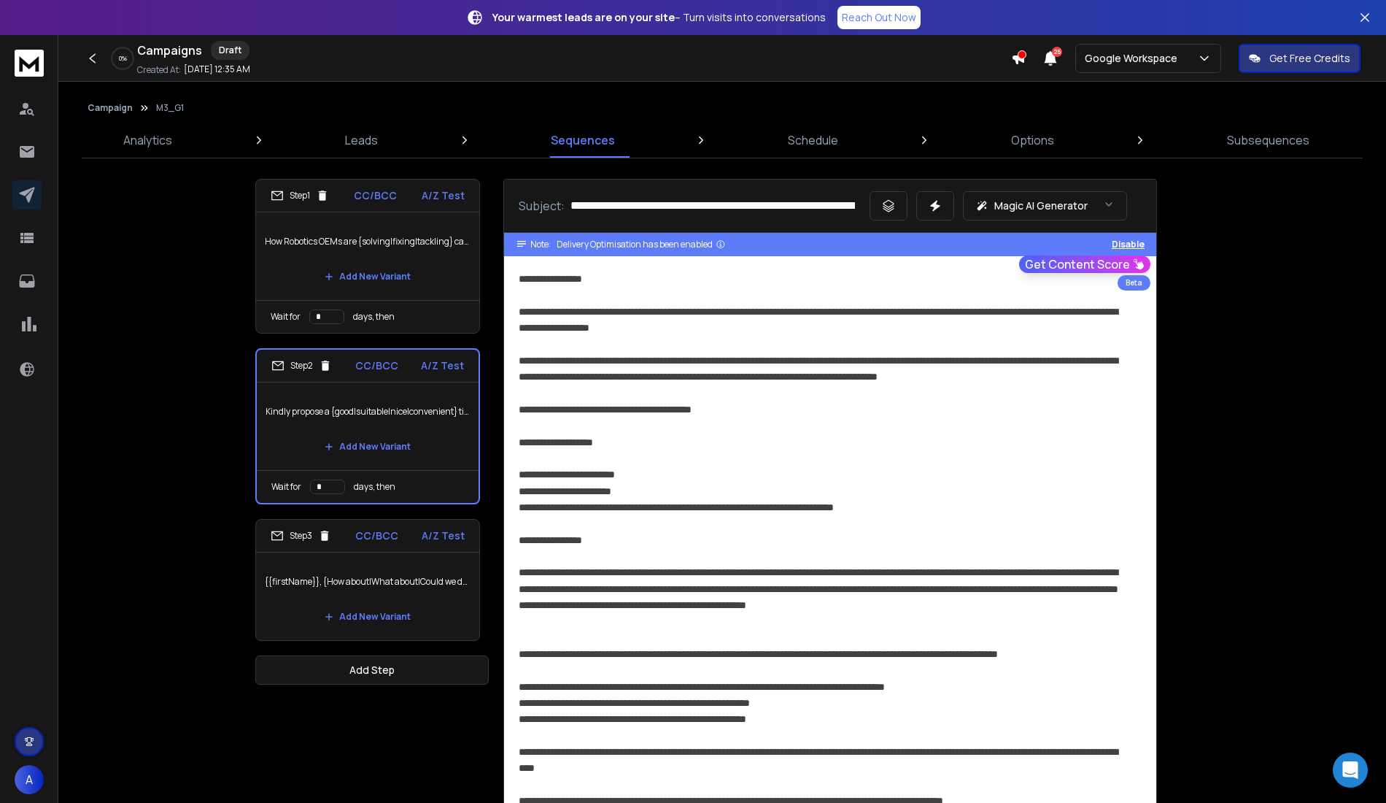
click at [633, 445] on div "**********" at bounding box center [823, 442] width 609 height 16
drag, startPoint x: 641, startPoint y: 442, endPoint x: 503, endPoint y: 442, distance: 137.2
click at [503, 442] on div "**********" at bounding box center [830, 519] width 654 height 681
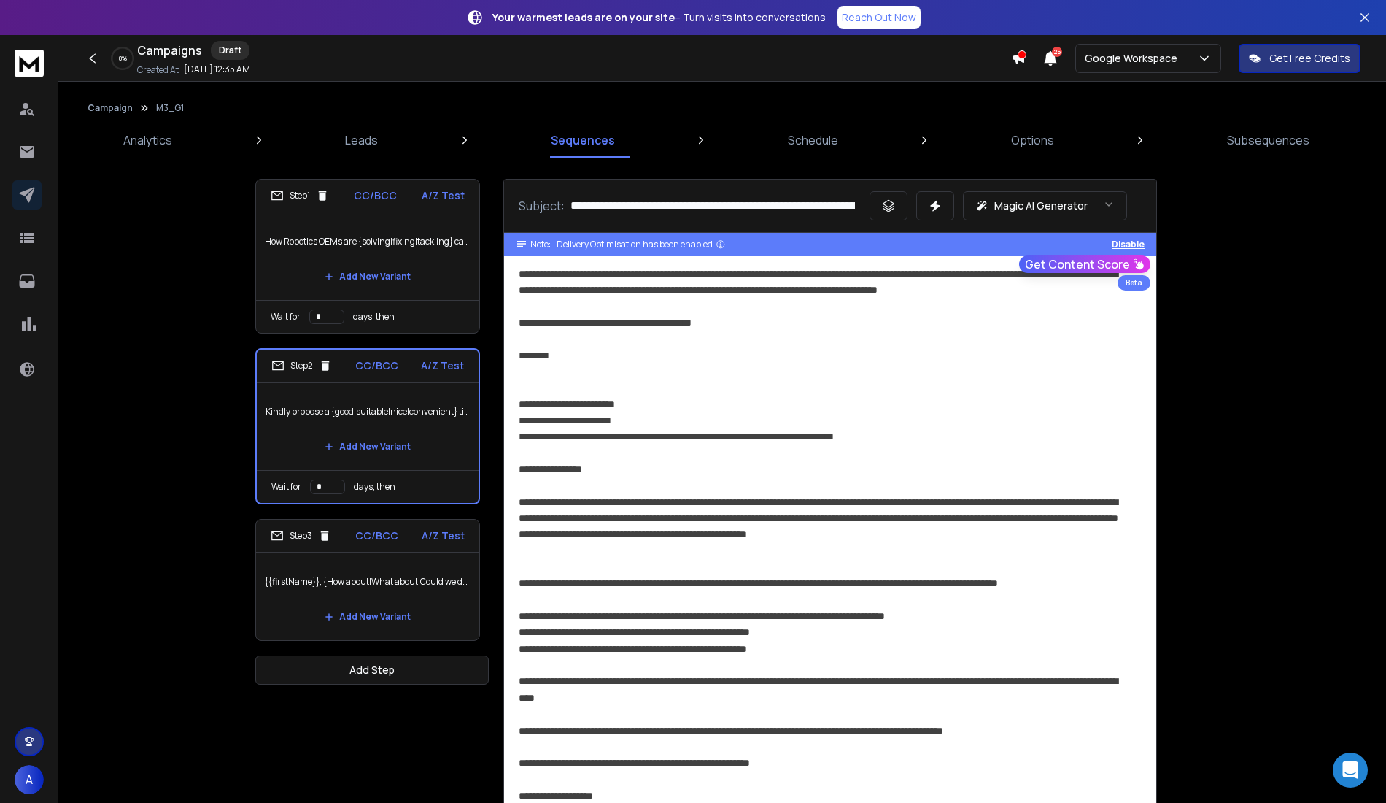
scroll to position [77, 0]
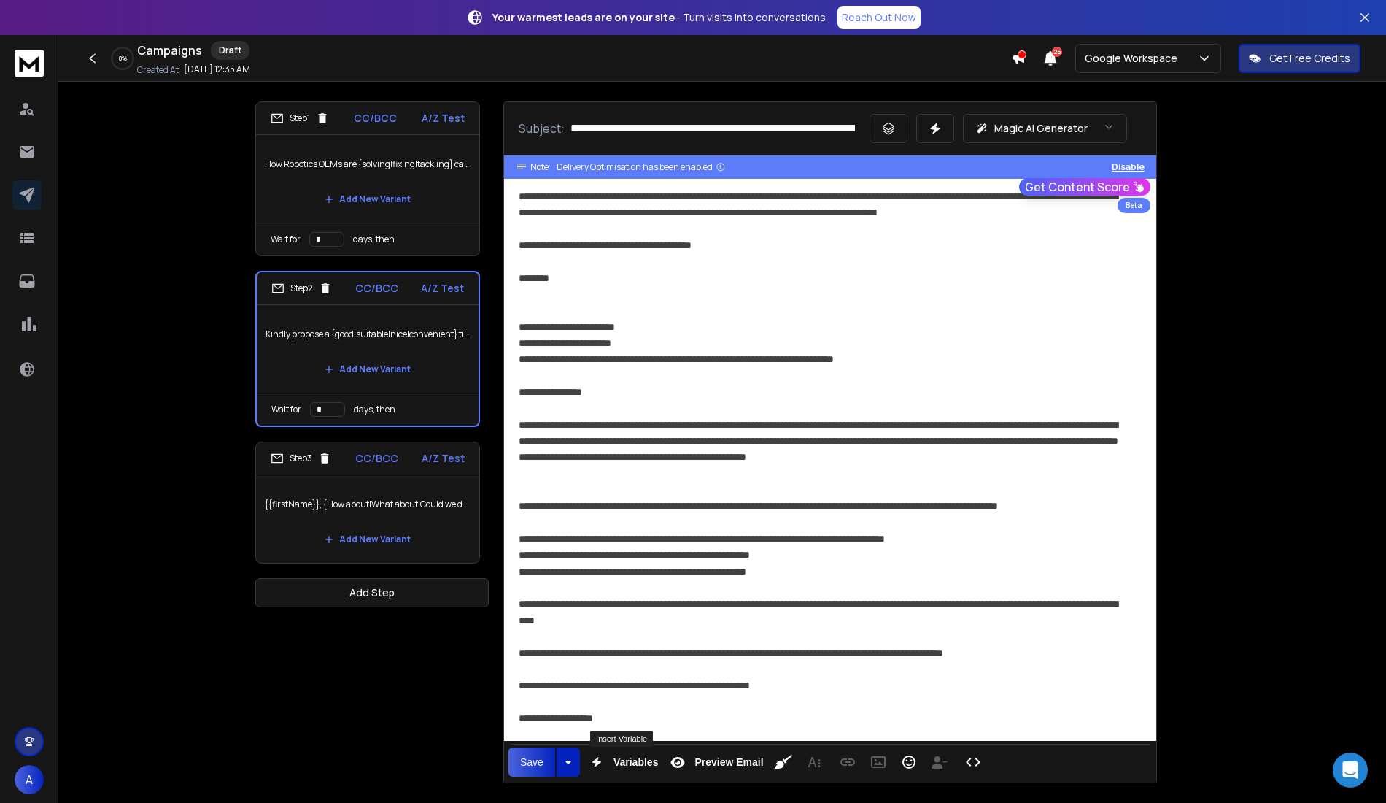
click at [628, 762] on span "Variables" at bounding box center [636, 762] width 51 height 12
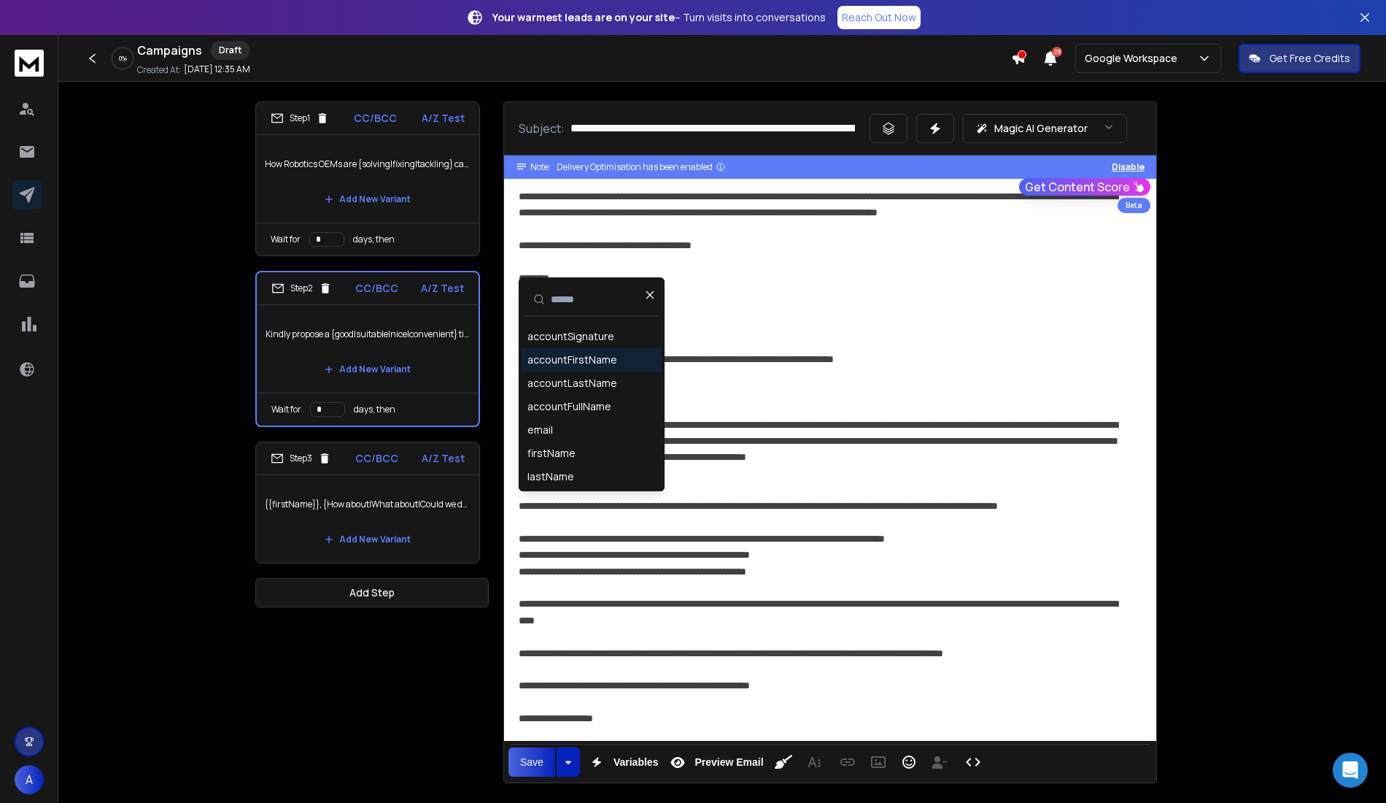
click at [569, 365] on div "accountFirstName" at bounding box center [572, 359] width 90 height 15
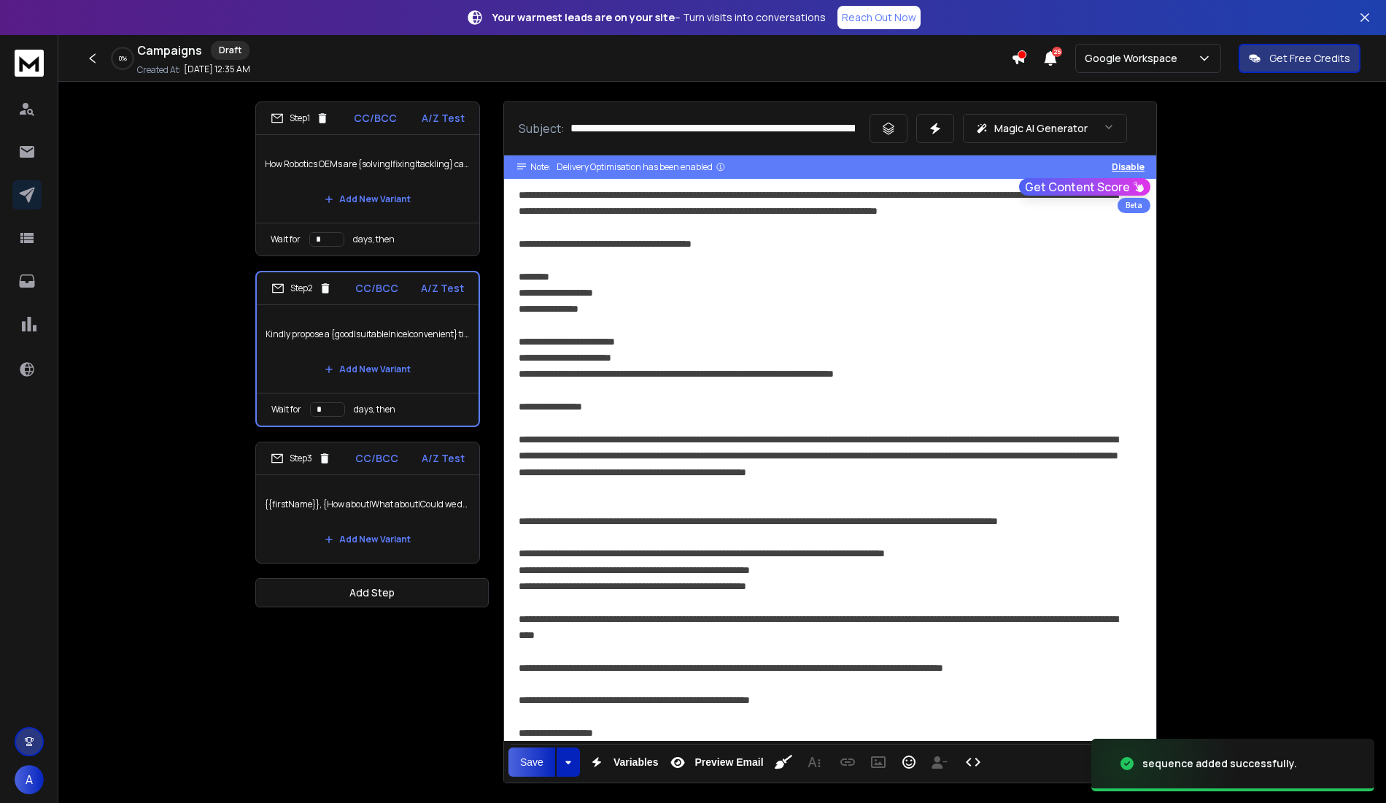
click at [411, 514] on p "{{firstName}}, {How about|What about|Could we do} a {quick|short|brief} discuss…" at bounding box center [368, 504] width 206 height 41
type input "**********"
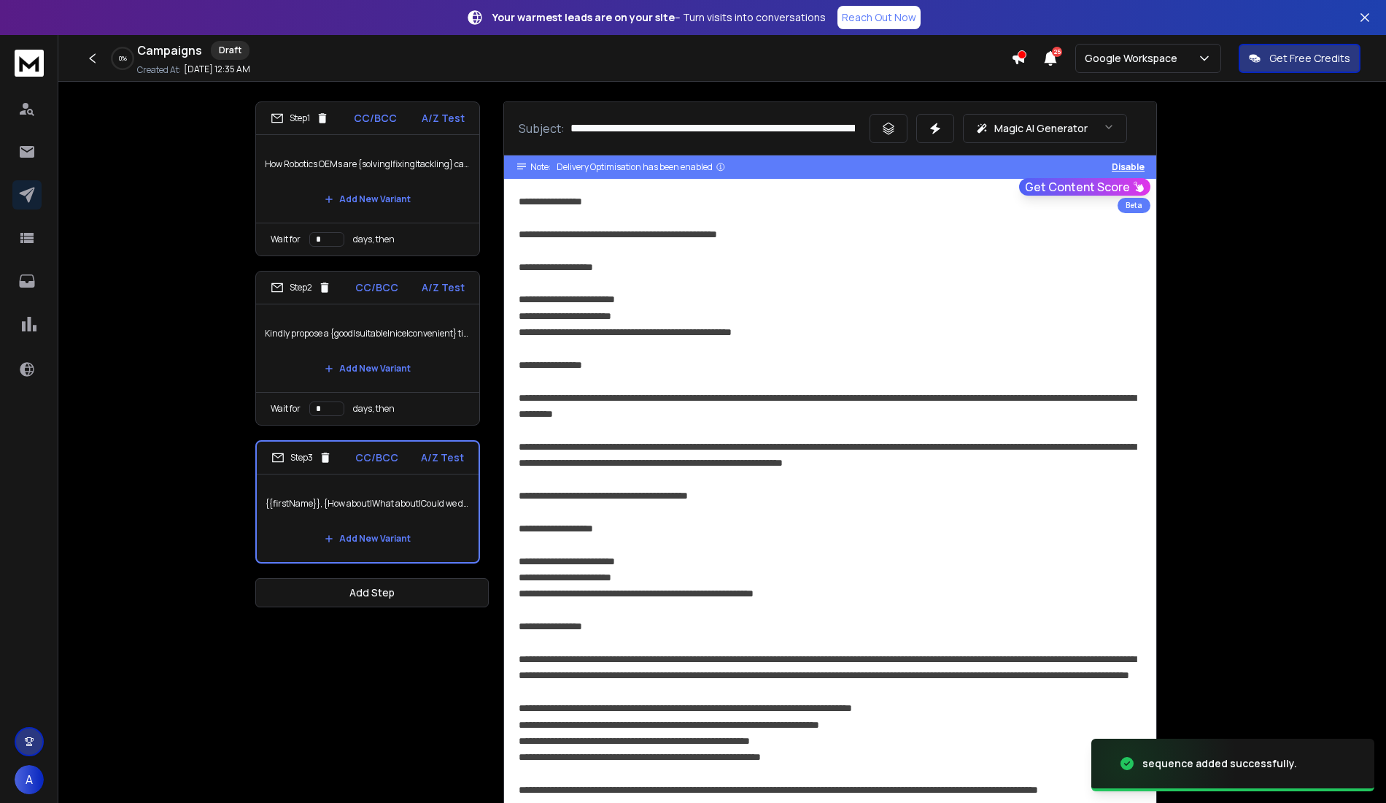
scroll to position [0, 0]
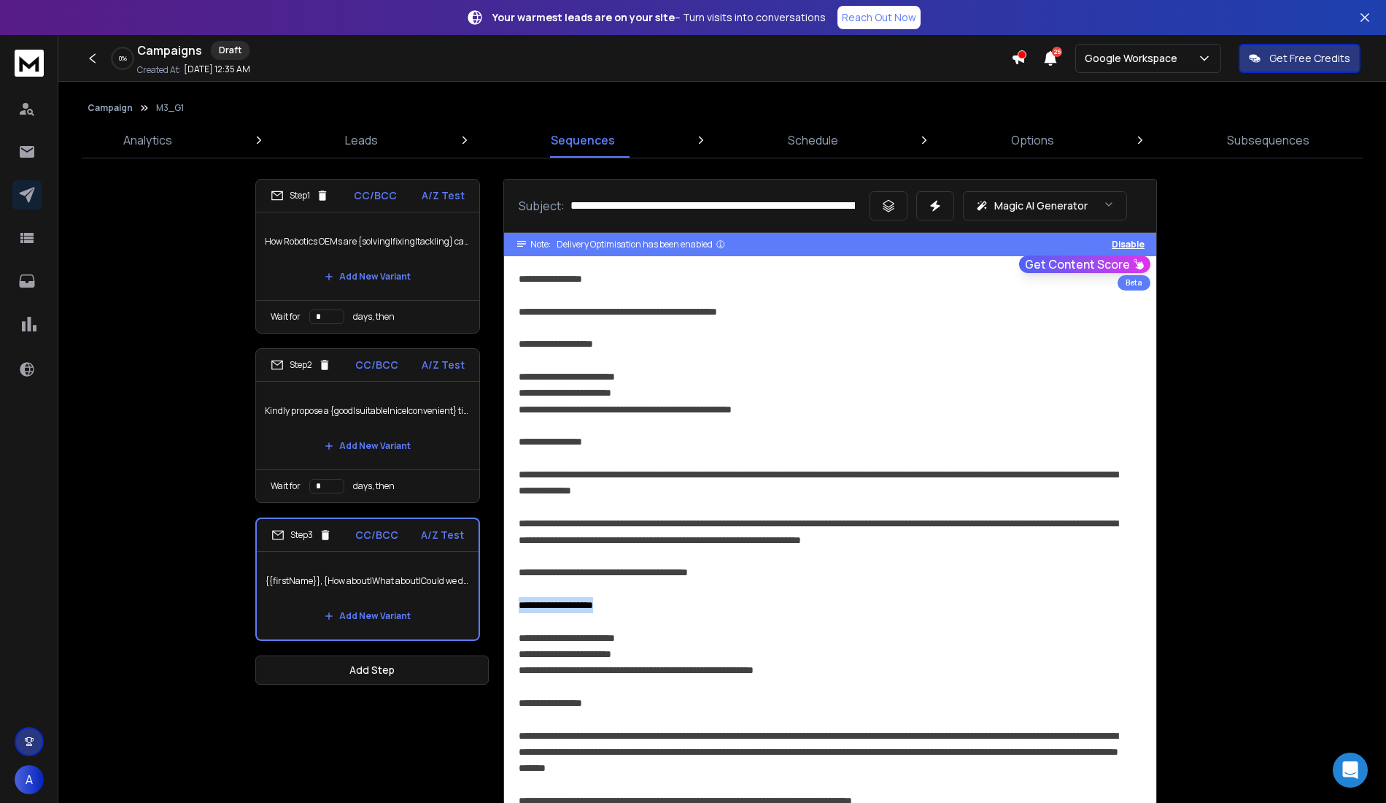
drag, startPoint x: 625, startPoint y: 604, endPoint x: 503, endPoint y: 603, distance: 121.1
click at [504, 603] on div "**********" at bounding box center [830, 537] width 652 height 562
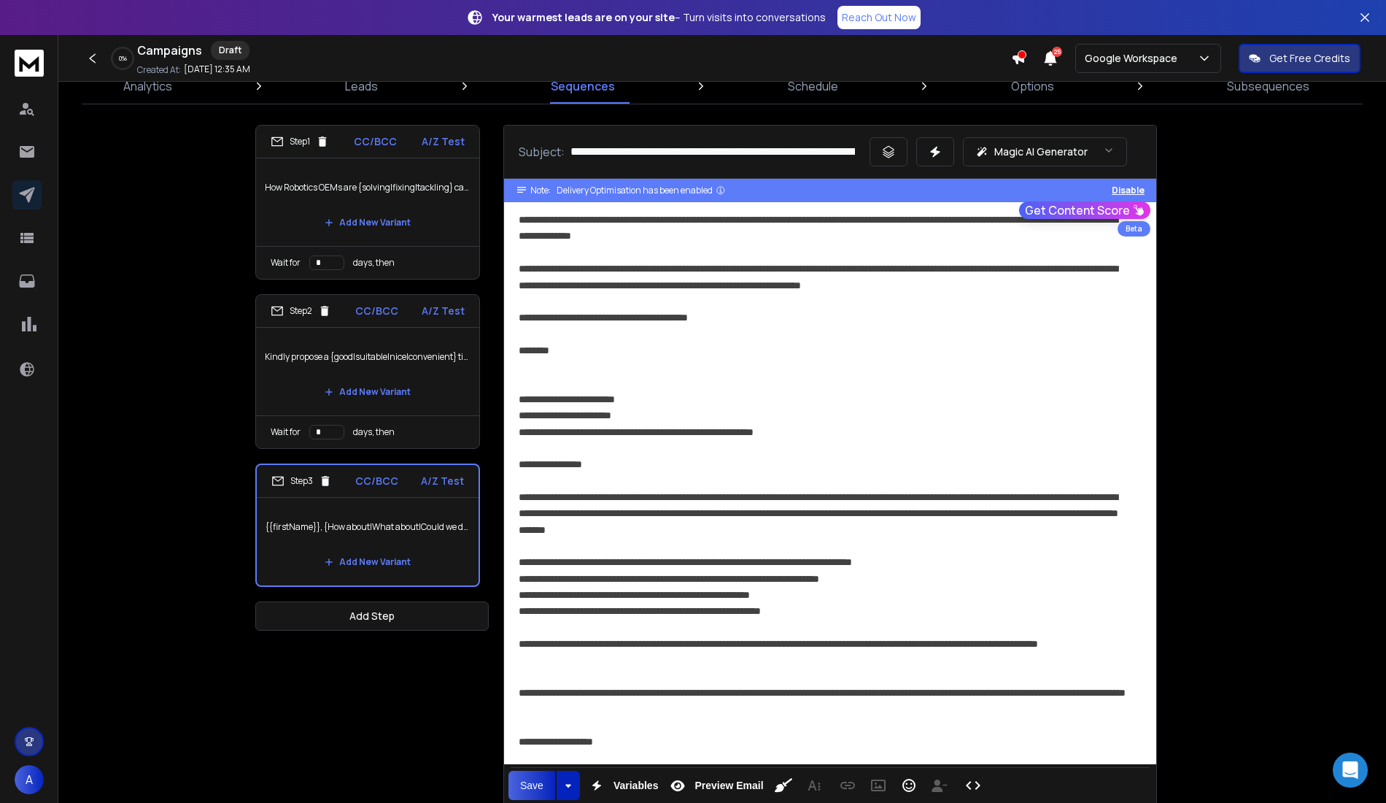
scroll to position [77, 0]
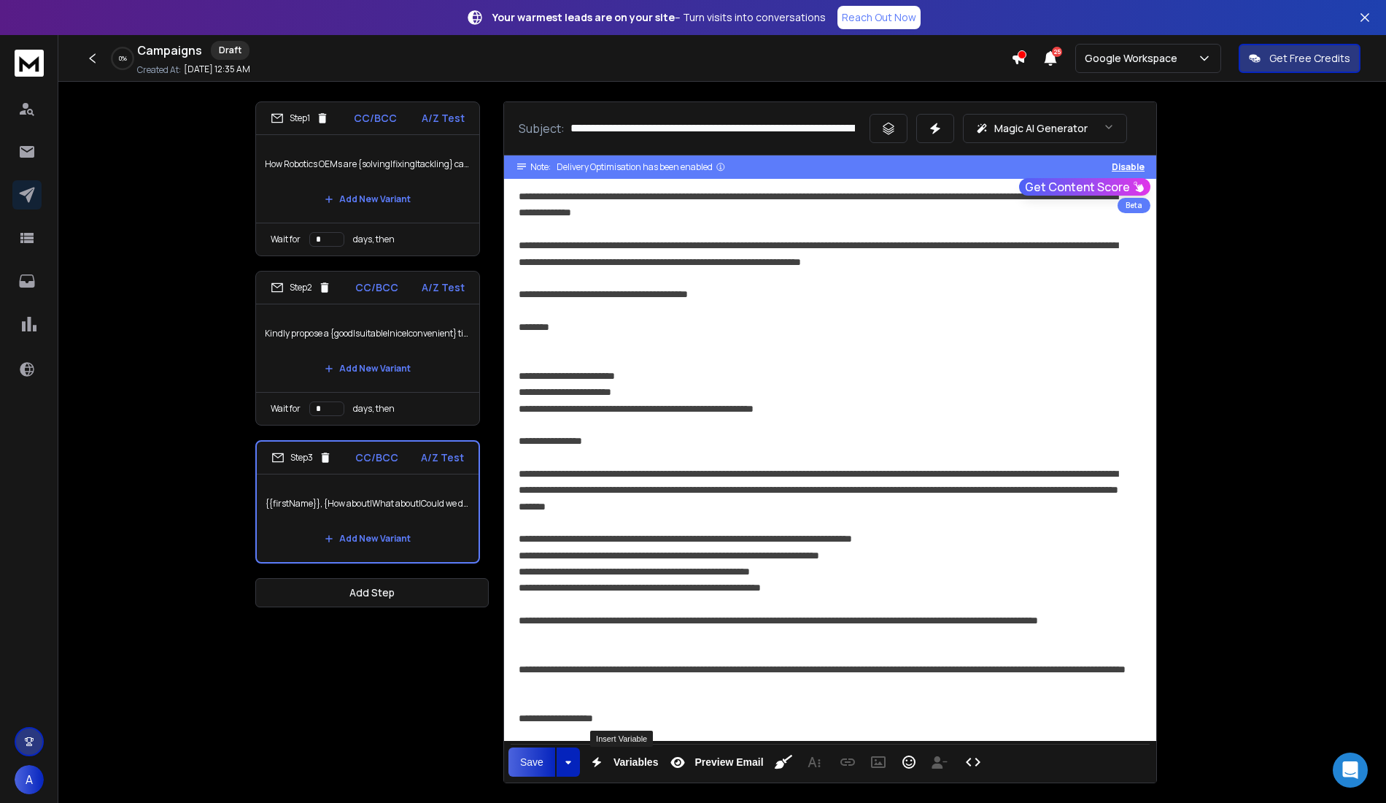
click at [633, 763] on span "Variables" at bounding box center [636, 762] width 51 height 12
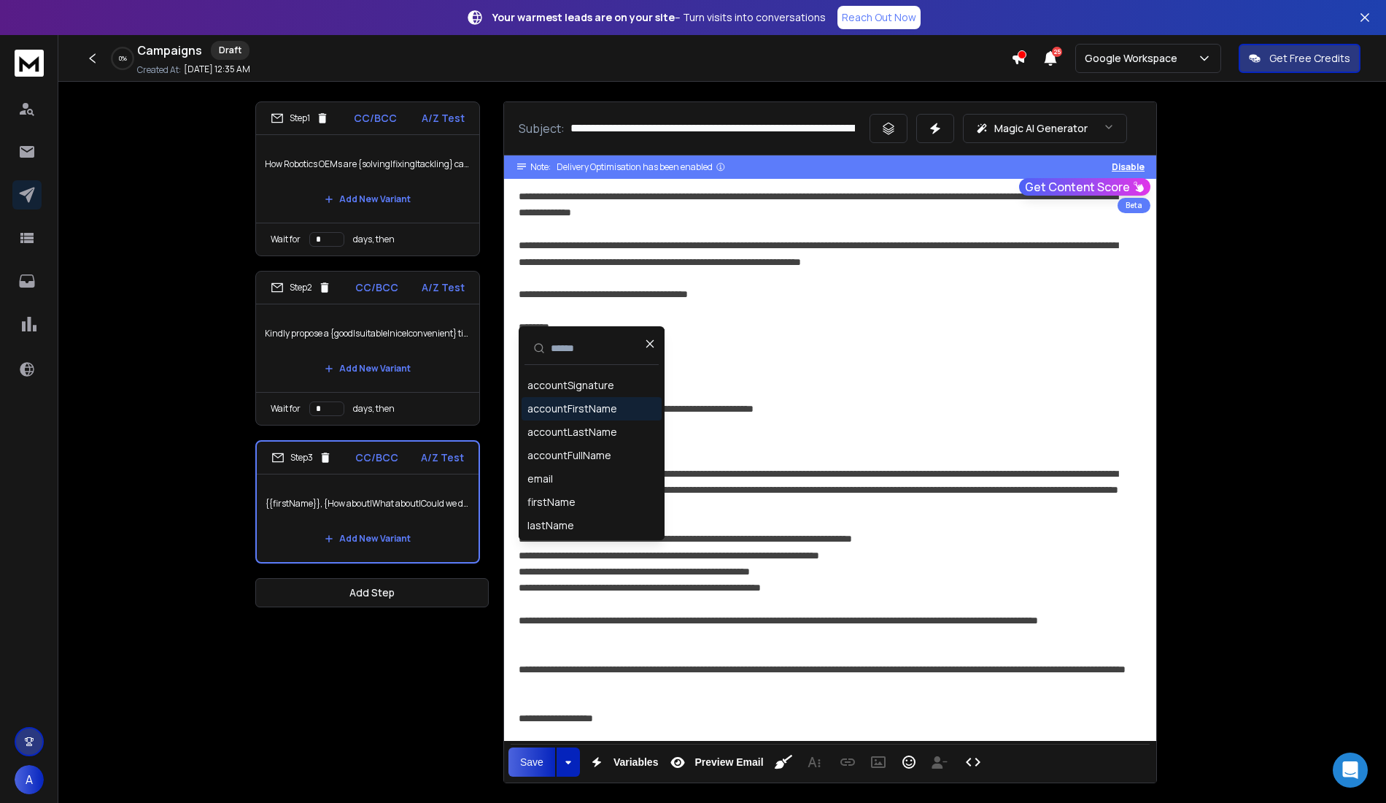
click at [595, 411] on div "accountFirstName" at bounding box center [572, 408] width 90 height 15
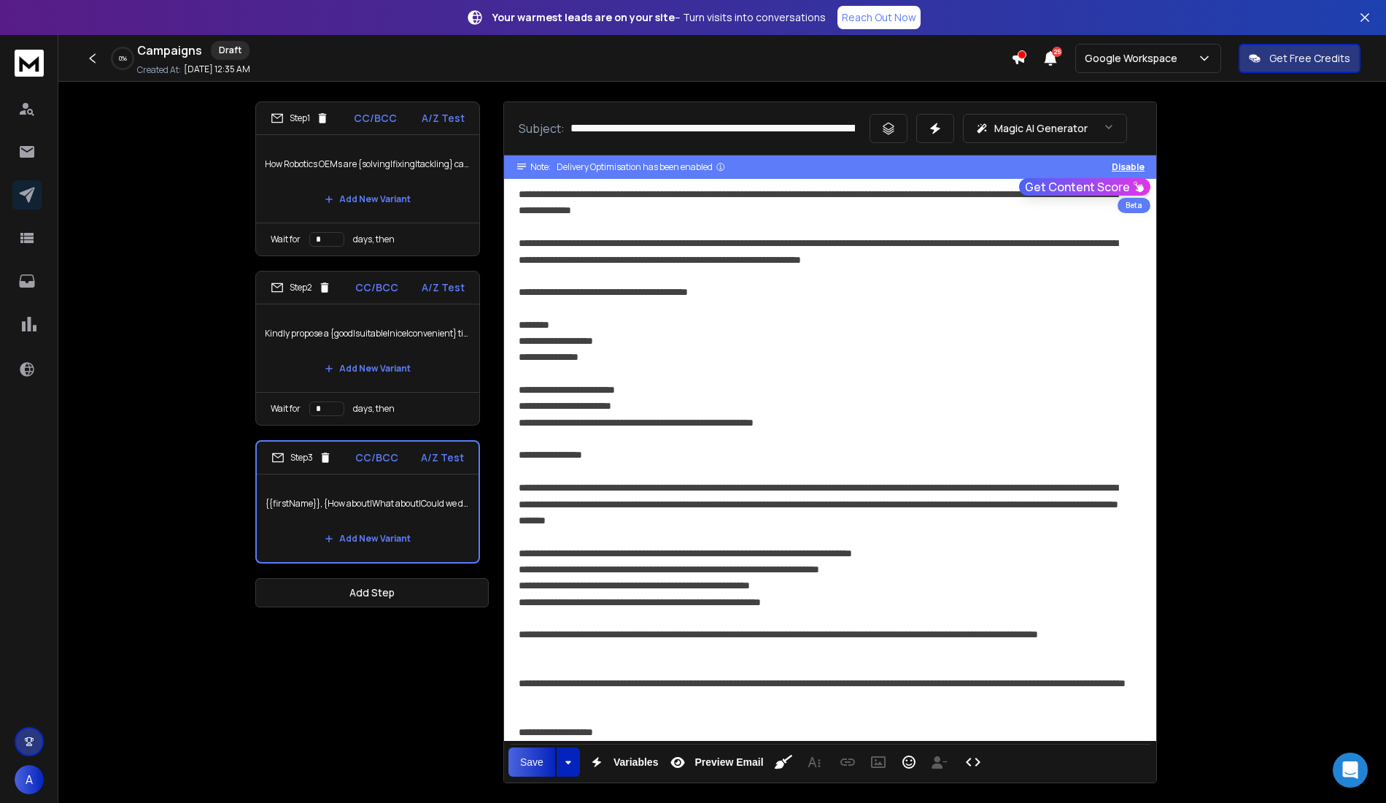
scroll to position [0, 0]
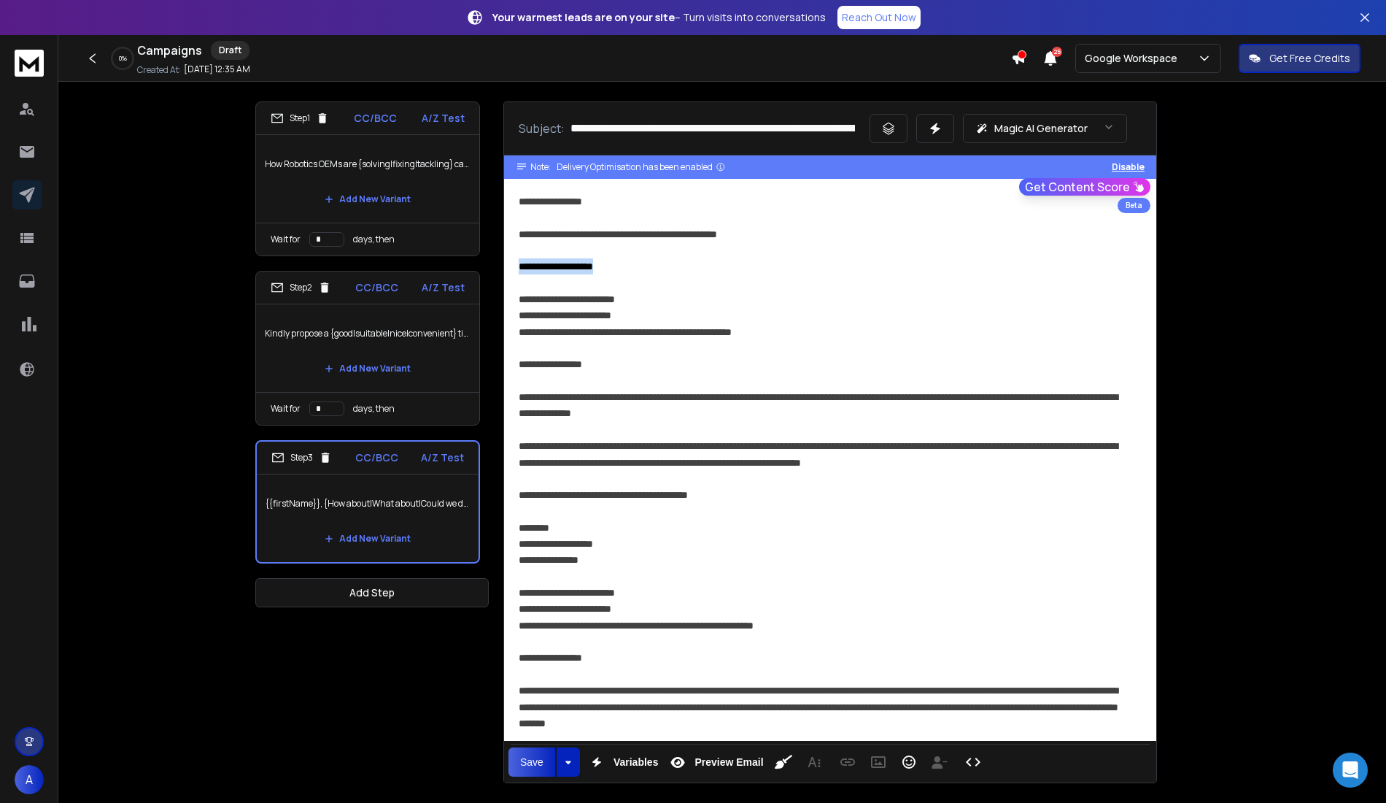
drag, startPoint x: 627, startPoint y: 266, endPoint x: 471, endPoint y: 265, distance: 156.1
click at [471, 265] on div "**********" at bounding box center [722, 441] width 934 height 681
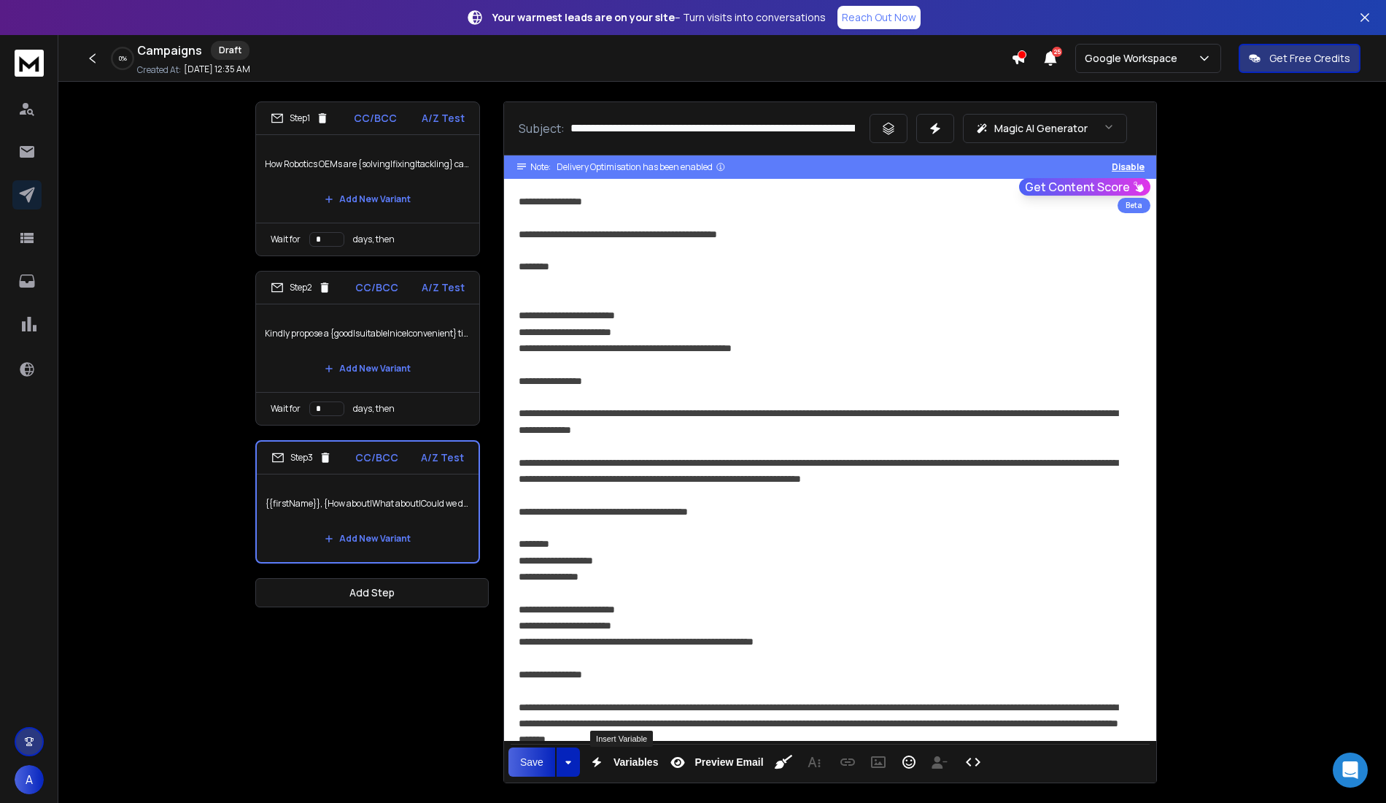
click at [641, 763] on span "Variables" at bounding box center [636, 762] width 51 height 12
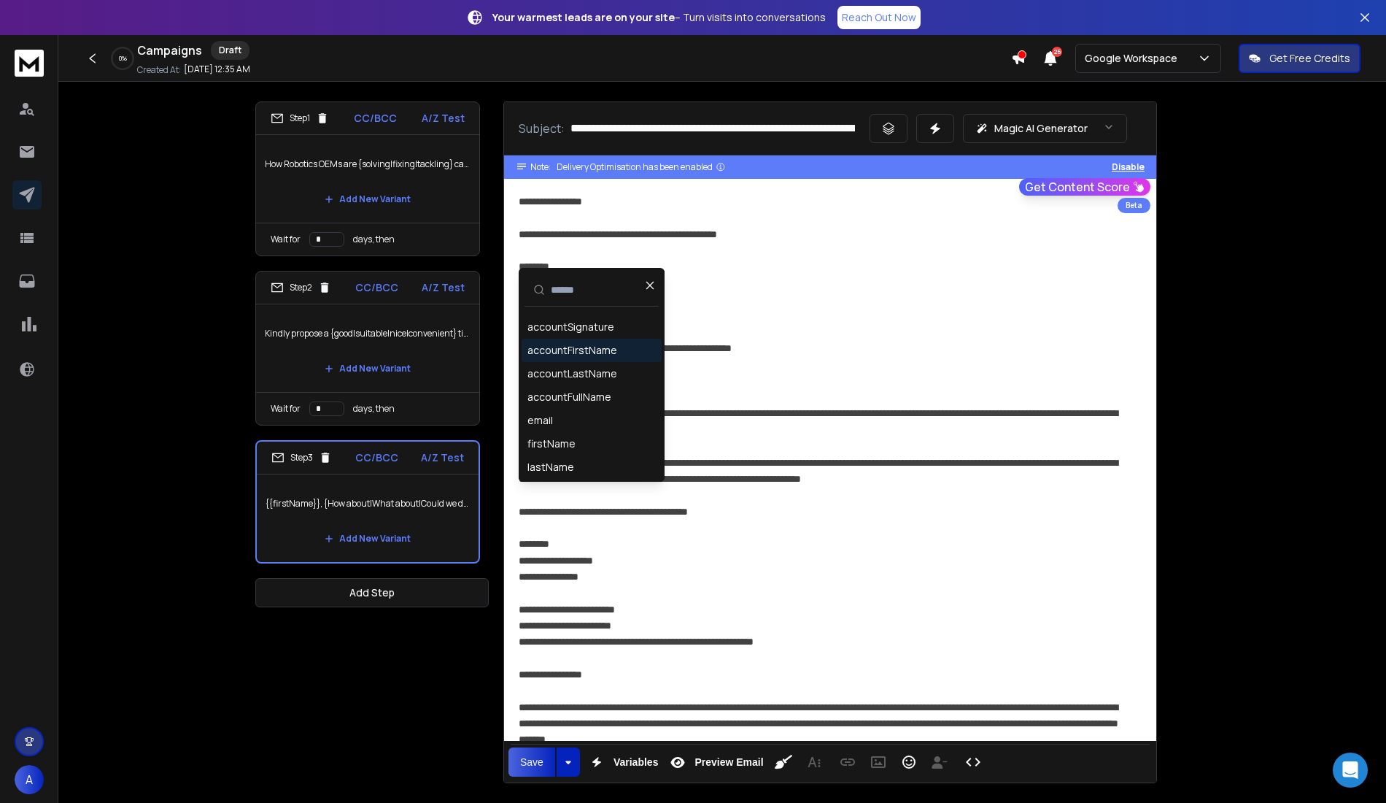
click at [583, 348] on div "accountFirstName" at bounding box center [572, 350] width 90 height 15
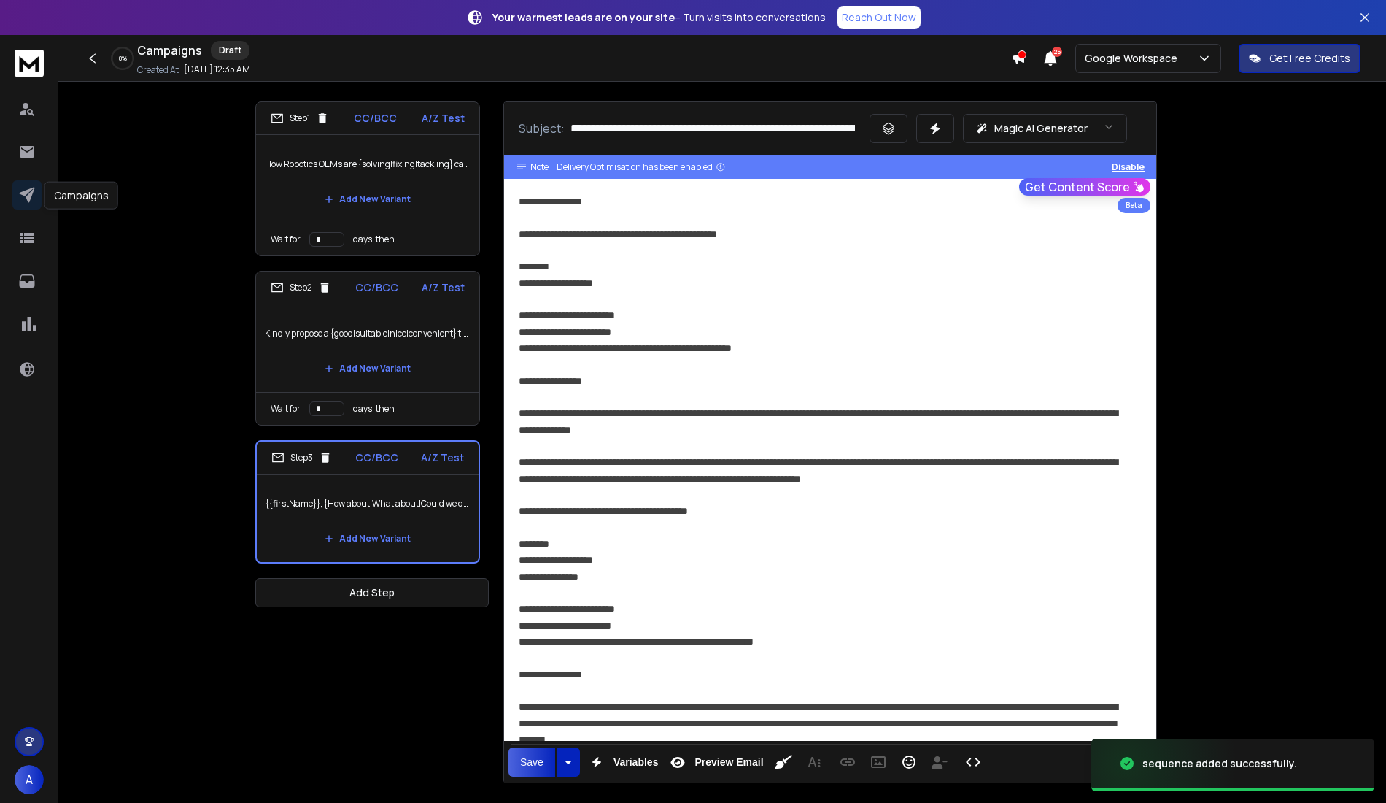
click at [31, 194] on icon at bounding box center [26, 194] width 15 height 15
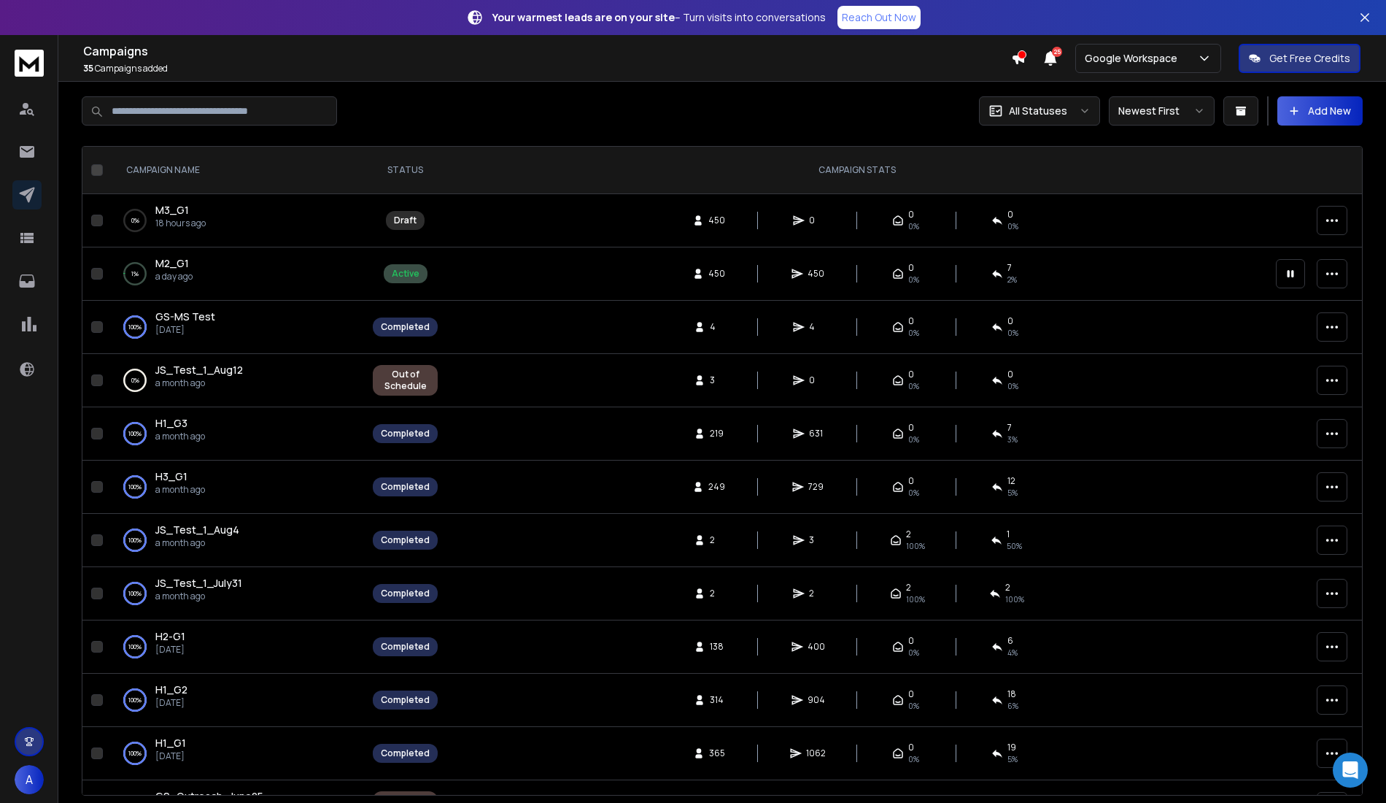
click at [222, 216] on div "0 % M3_G1 18 hours ago" at bounding box center [236, 220] width 226 height 35
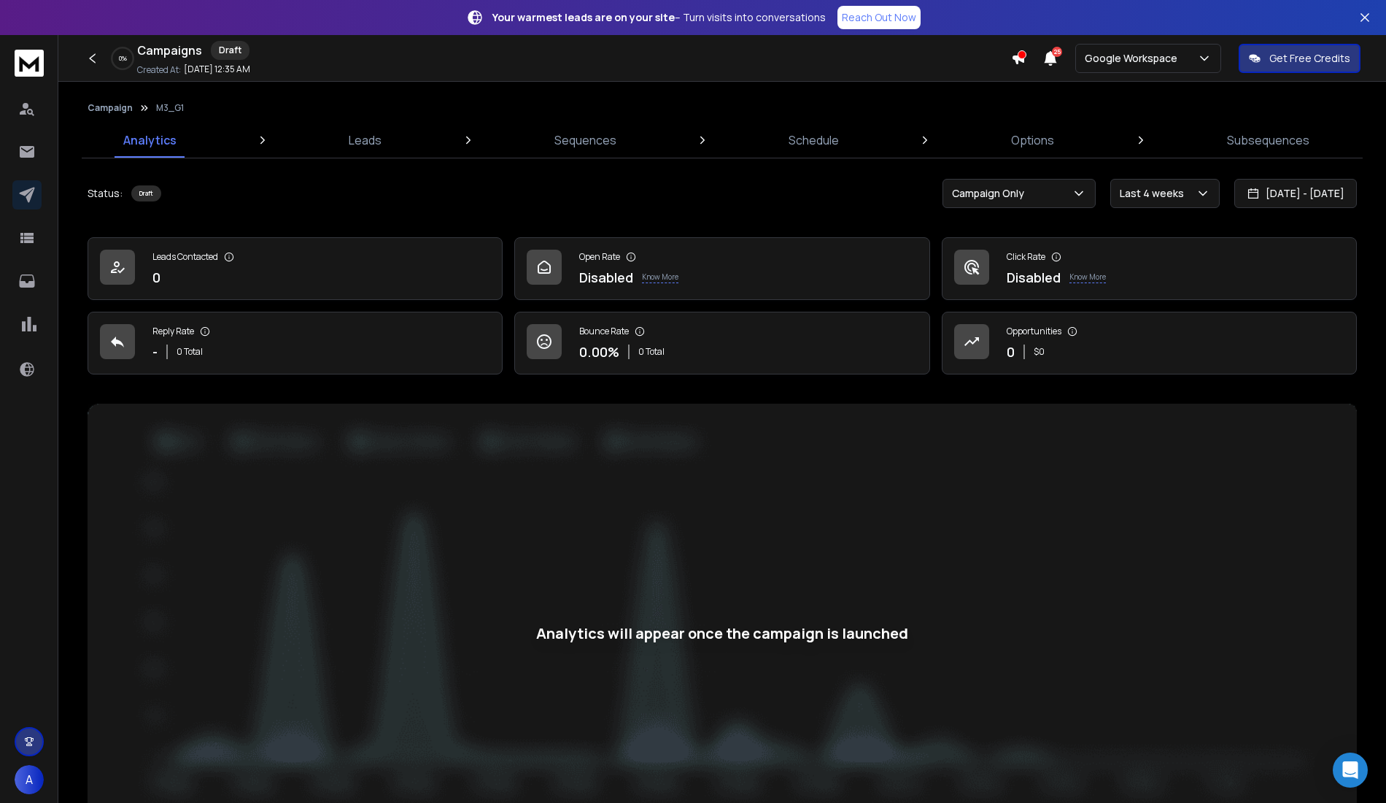
click at [586, 136] on p "Sequences" at bounding box center [585, 140] width 62 height 18
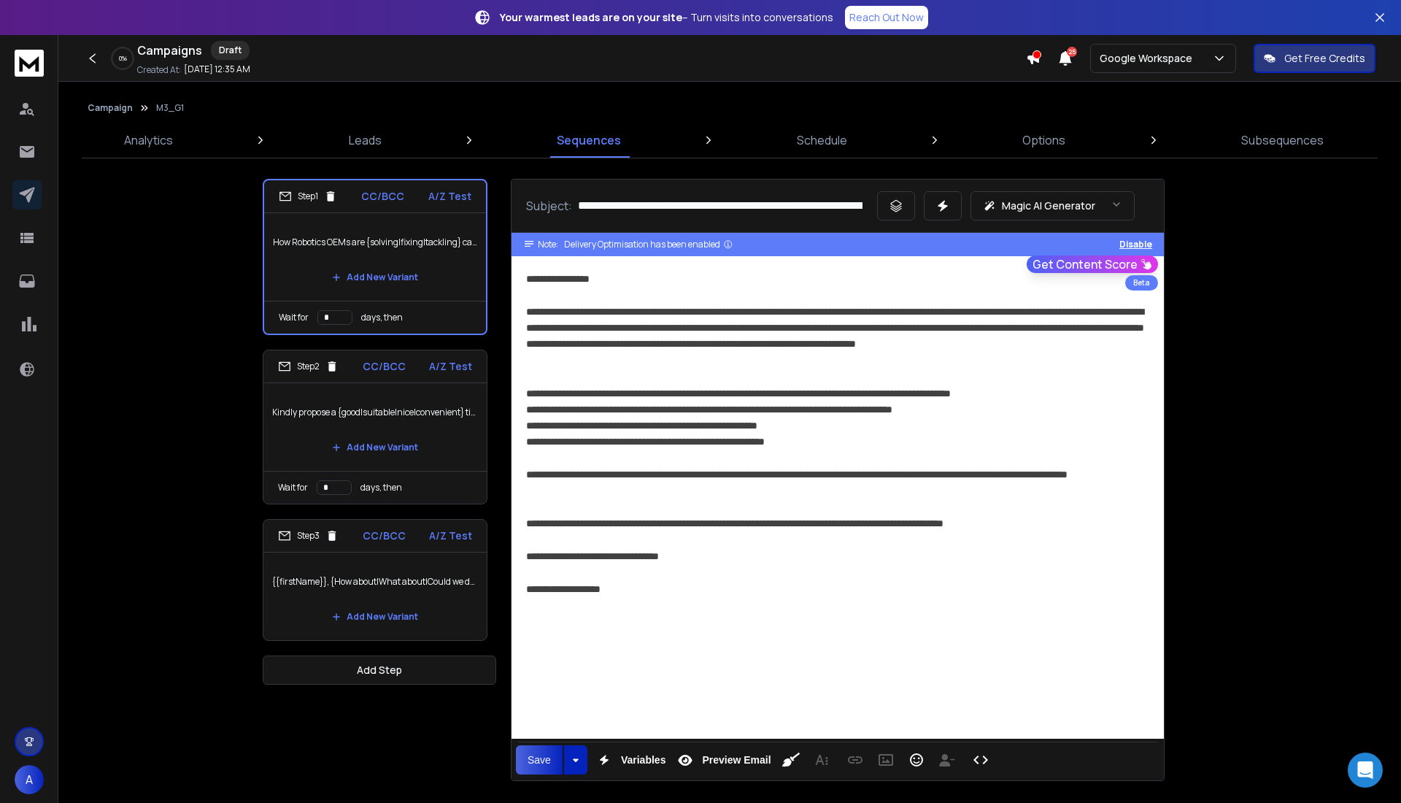
click at [416, 426] on p "Kindly propose a {good|suitable|nice|convenient} time for a {quick|brief|short}…" at bounding box center [375, 412] width 206 height 41
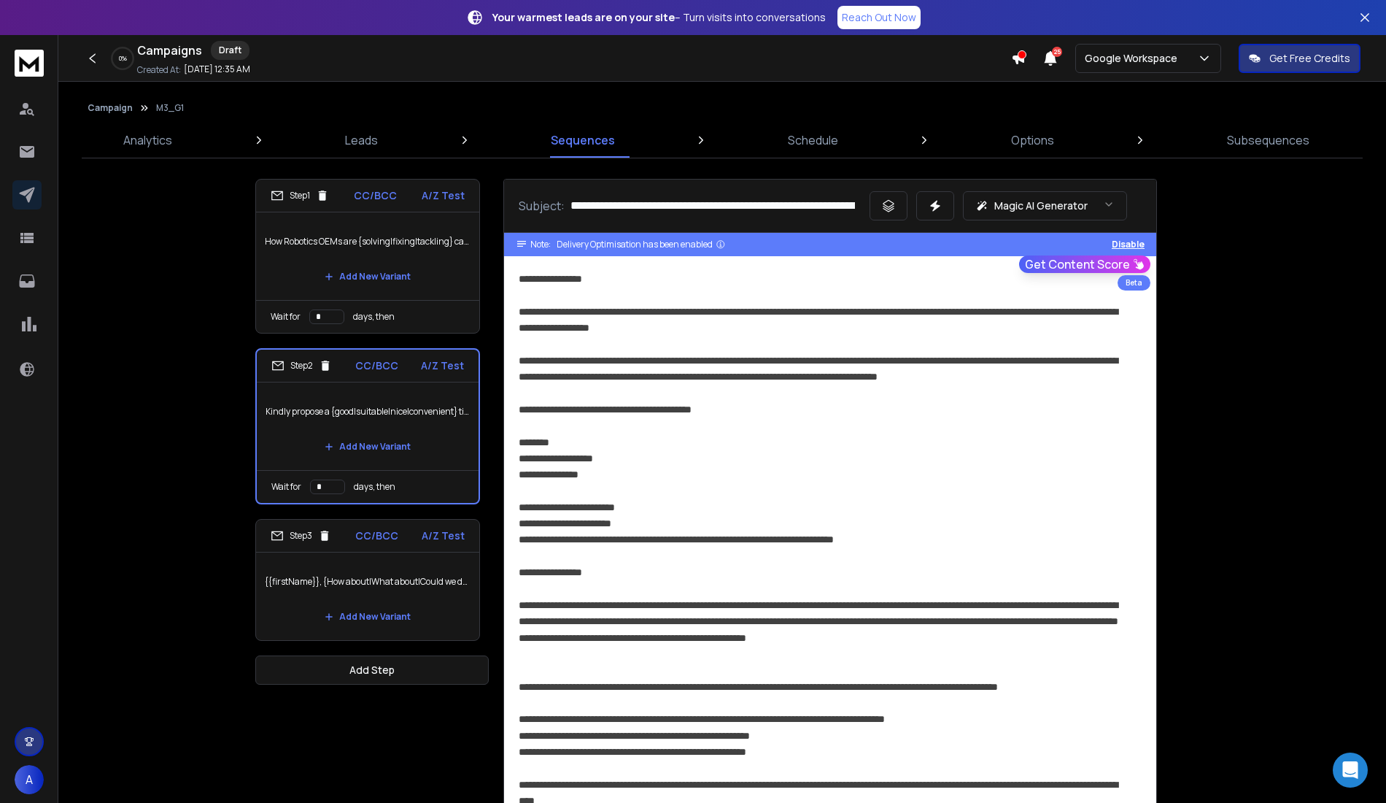
click at [451, 592] on p "{{firstName}}, {How about|What about|Could we do} a {quick|short|brief} discuss…" at bounding box center [368, 581] width 206 height 41
type input "**********"
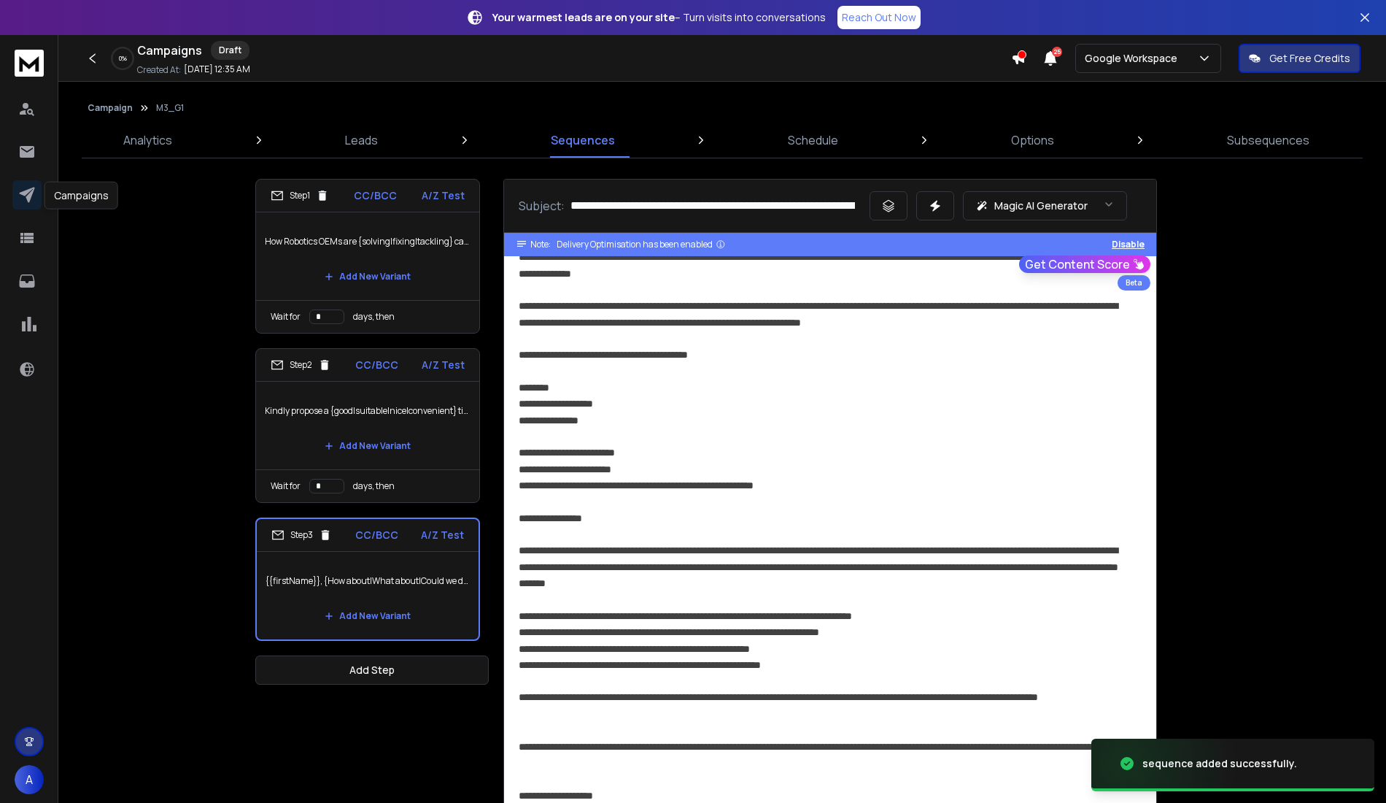
click at [16, 190] on link at bounding box center [26, 194] width 29 height 29
